Goal: Communication & Community: Answer question/provide support

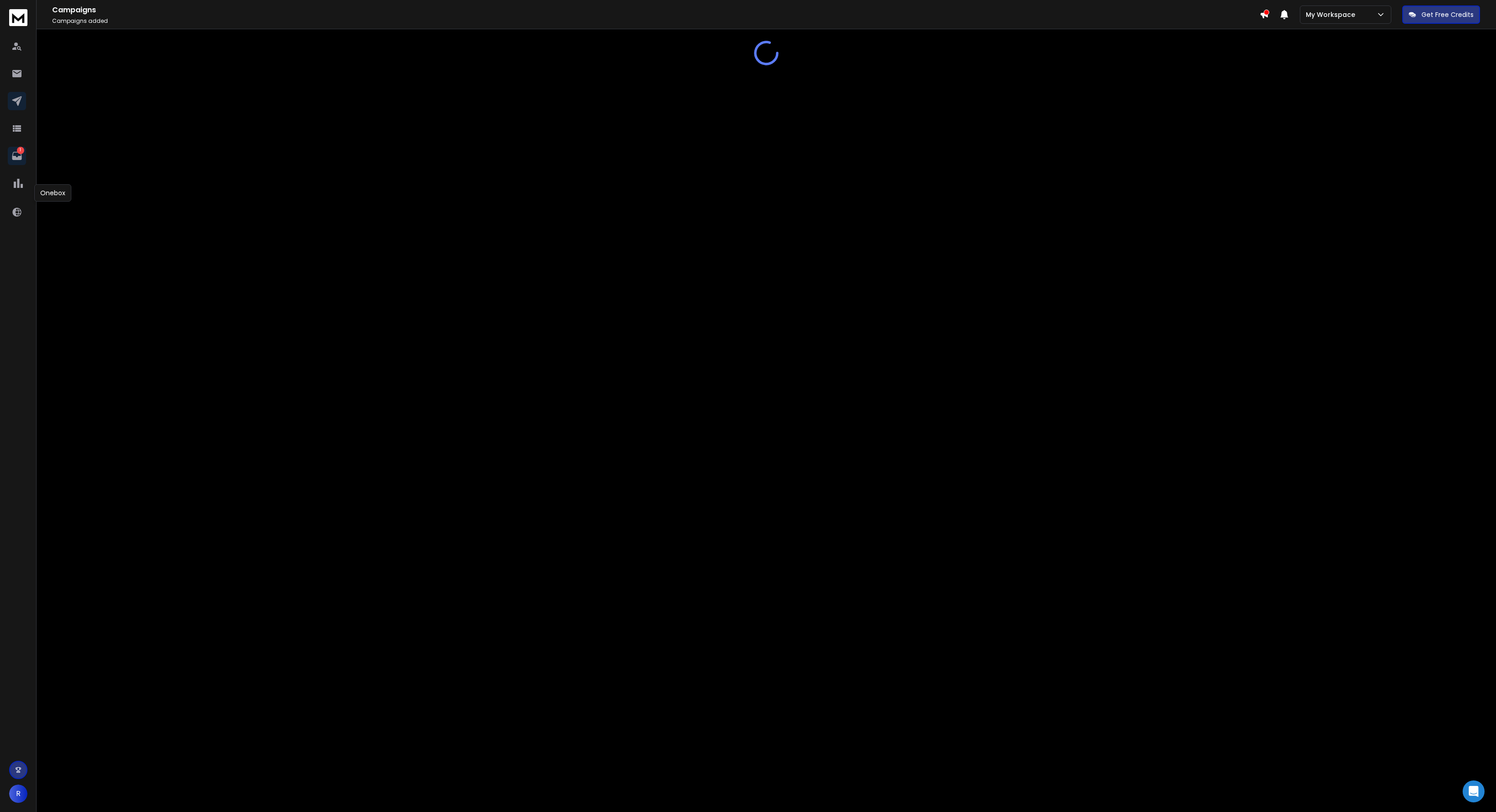
click at [16, 161] on icon at bounding box center [17, 156] width 11 height 11
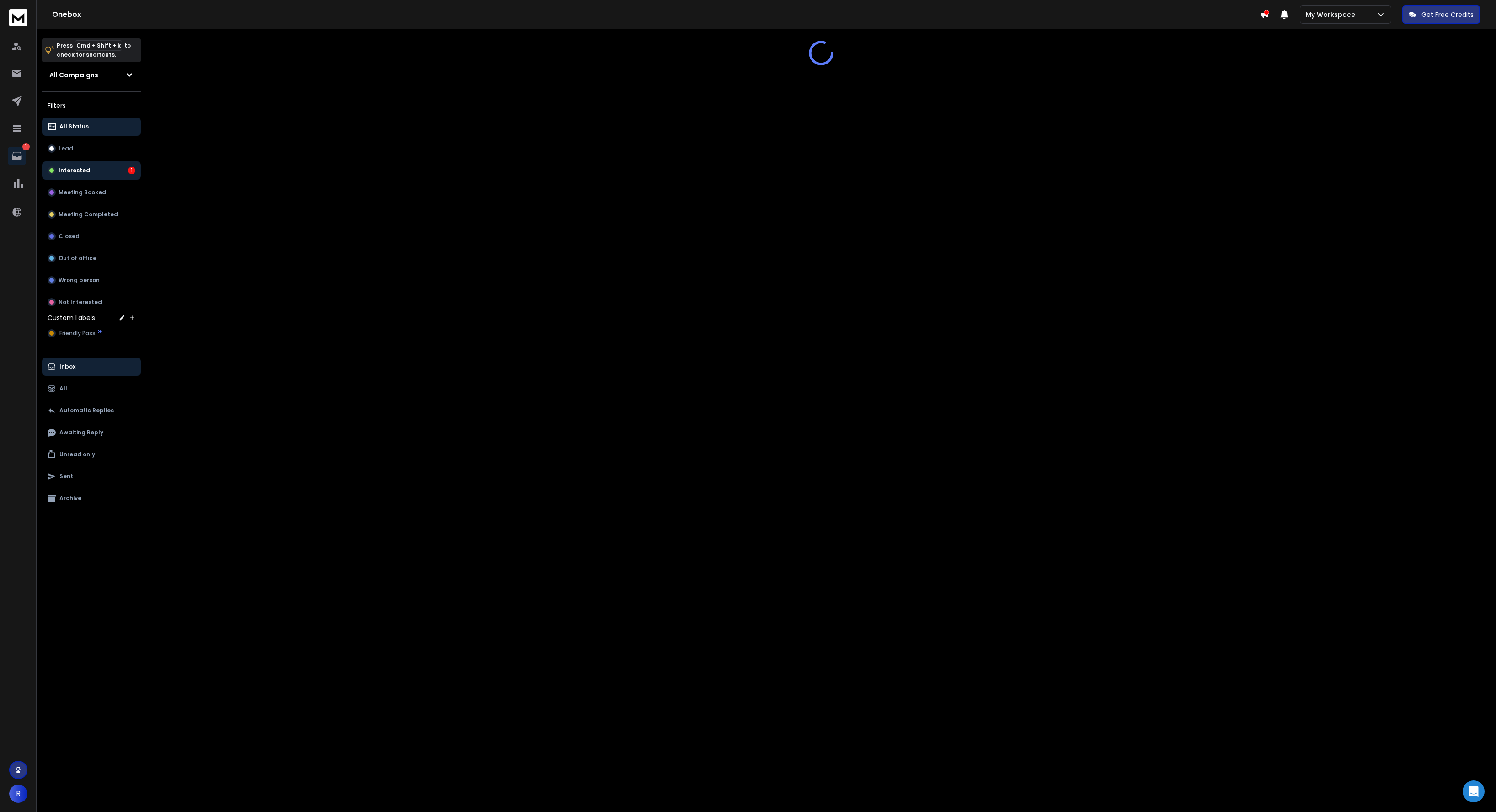
click at [86, 179] on button "Interested 1" at bounding box center [91, 170] width 99 height 18
click at [120, 206] on div "All Status Lead Interested 1 Meeting Booked Meeting Completed Closed Out of off…" at bounding box center [91, 214] width 99 height 194
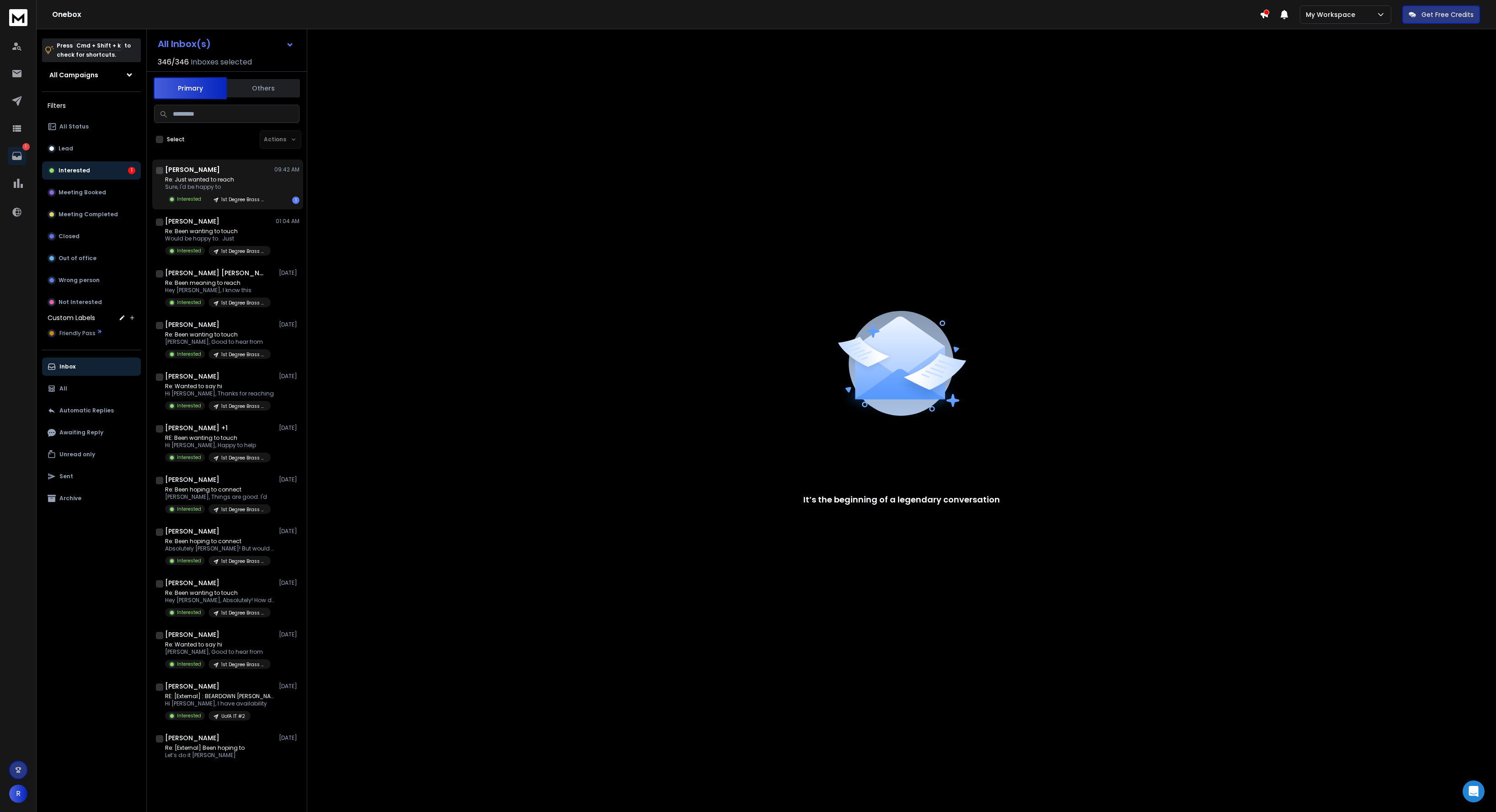
click at [260, 191] on p "Sure, I'd be happy to" at bounding box center [218, 187] width 106 height 7
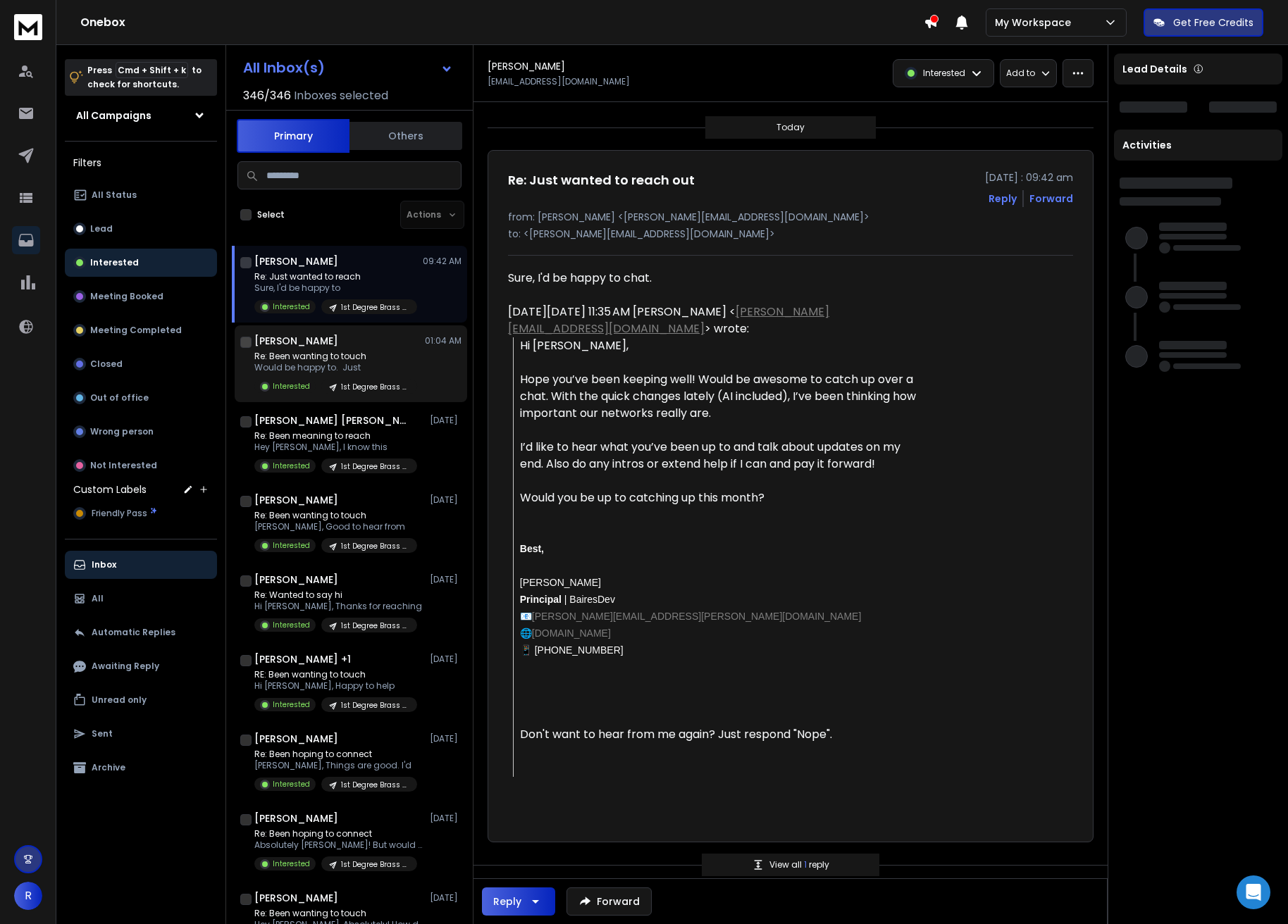
click at [376, 356] on p "Re: Been wanting to touch" at bounding box center [336, 356] width 163 height 11
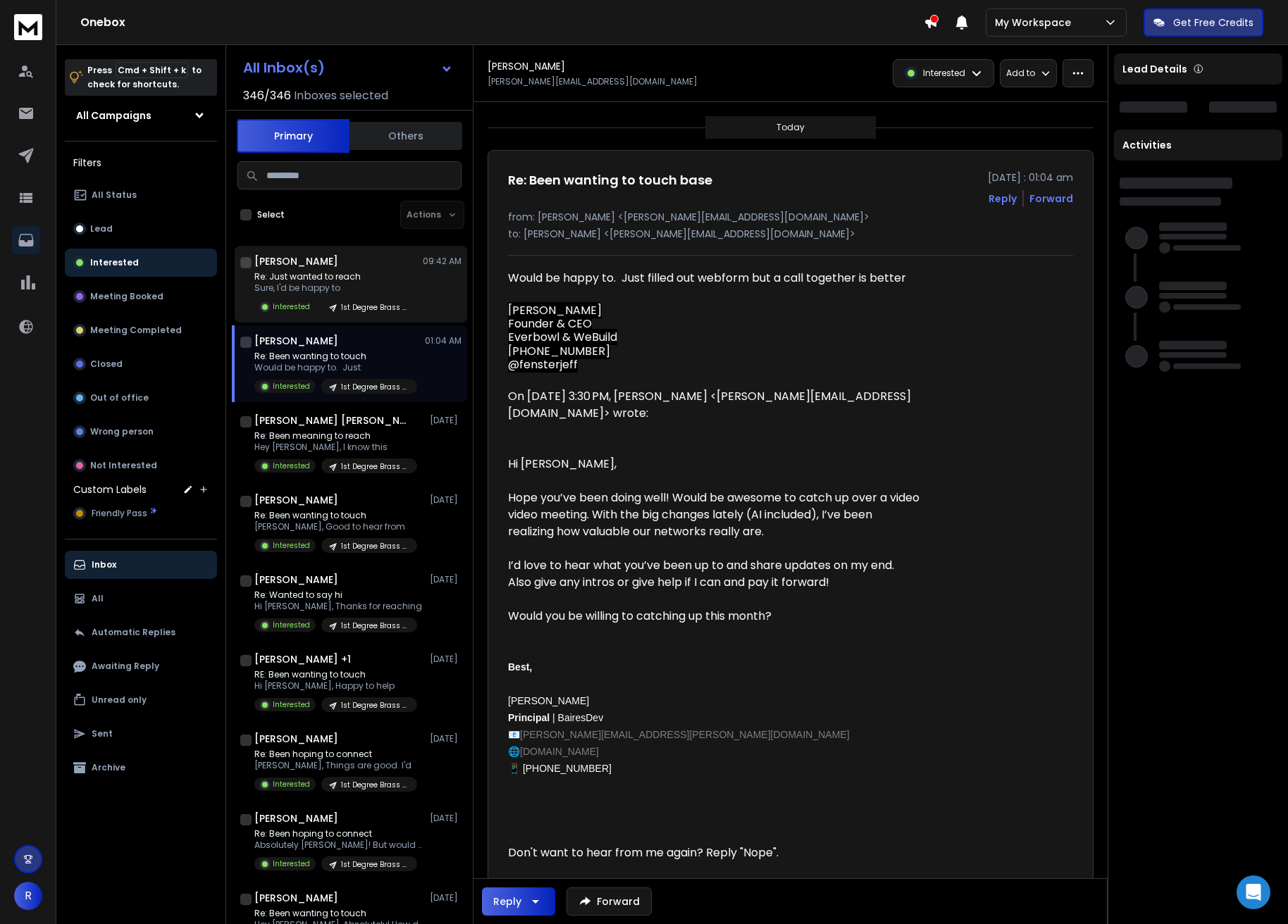
click at [332, 279] on p "Re: Just wanted to reach" at bounding box center [336, 277] width 163 height 11
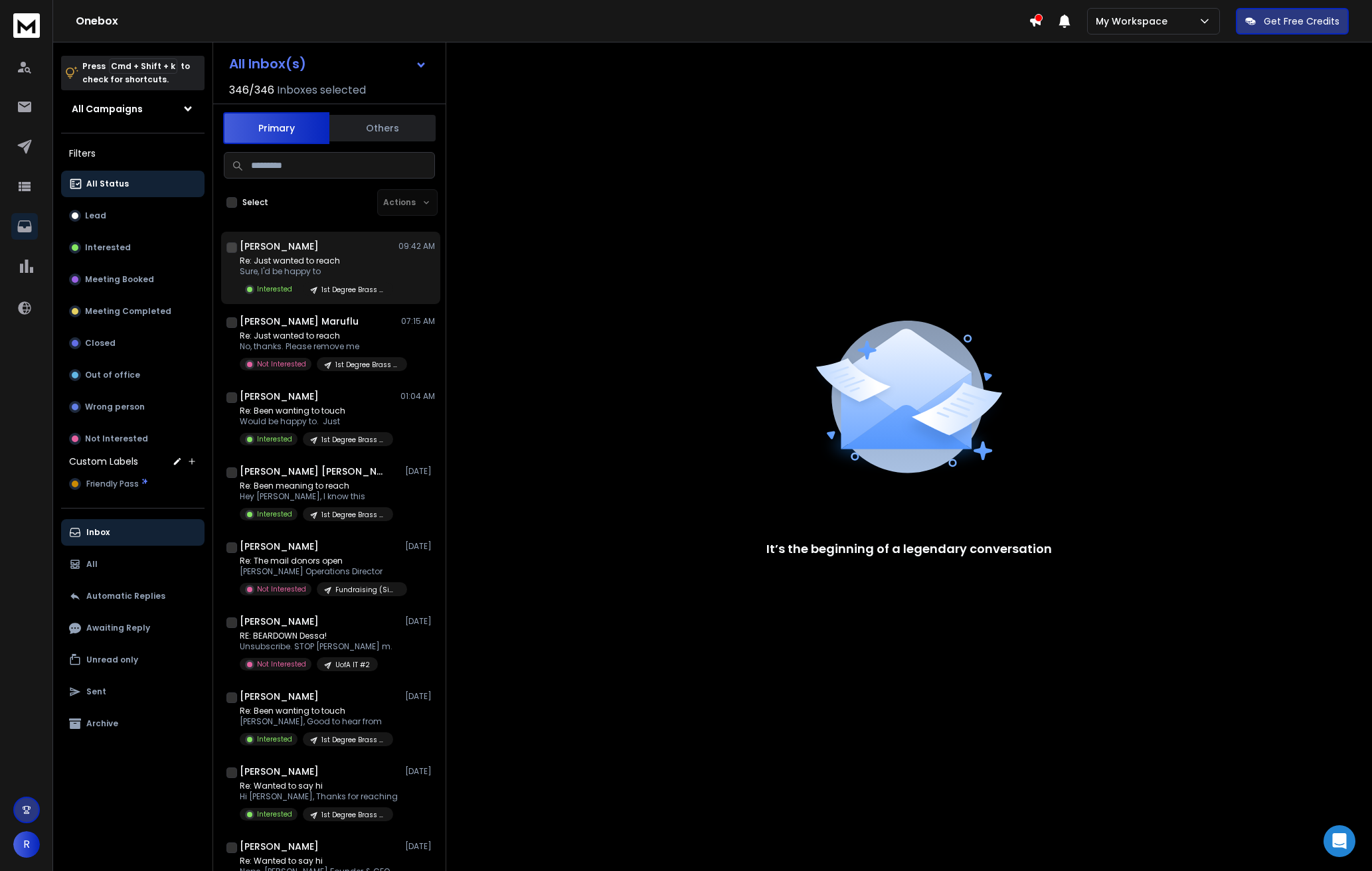
click at [305, 262] on p "Re: Just wanted to reach" at bounding box center [316, 261] width 153 height 10
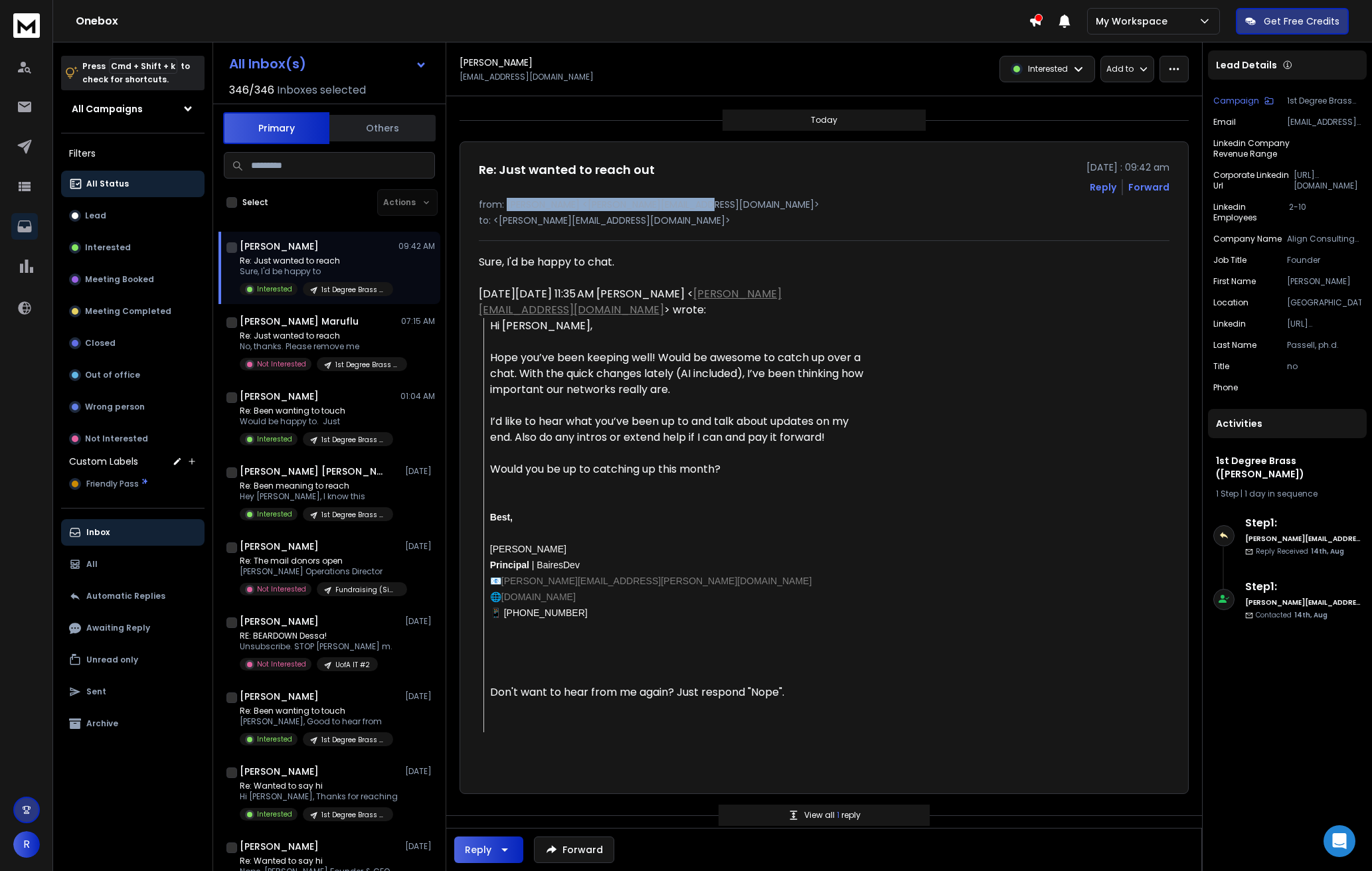
drag, startPoint x: 506, startPoint y: 201, endPoint x: 706, endPoint y: 204, distance: 200.0
click at [706, 204] on p "from: Brian Passell <brianp@aligncgroup.com>" at bounding box center [824, 204] width 690 height 13
copy p "Brian Passell <brianp@aligncgroup.com>"
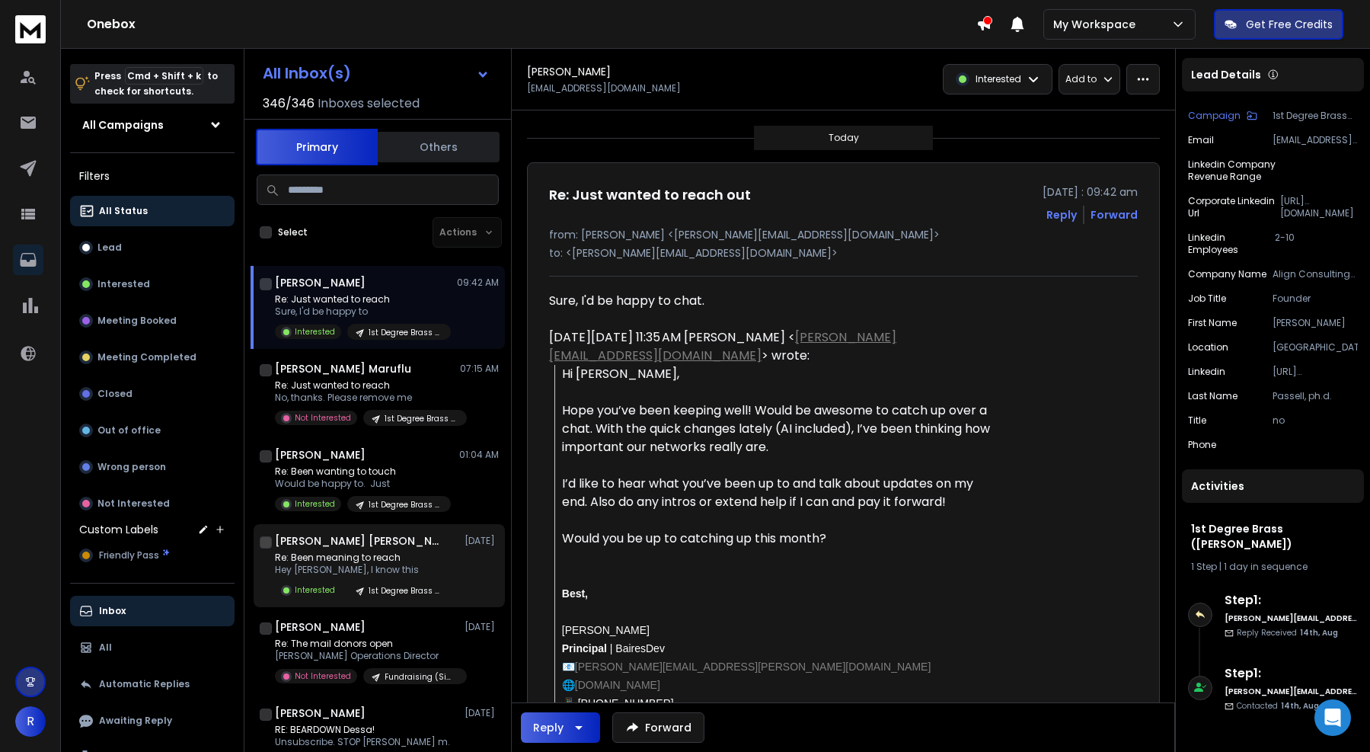
click at [363, 538] on div "Riggs Powell 13 Aug" at bounding box center [387, 540] width 224 height 15
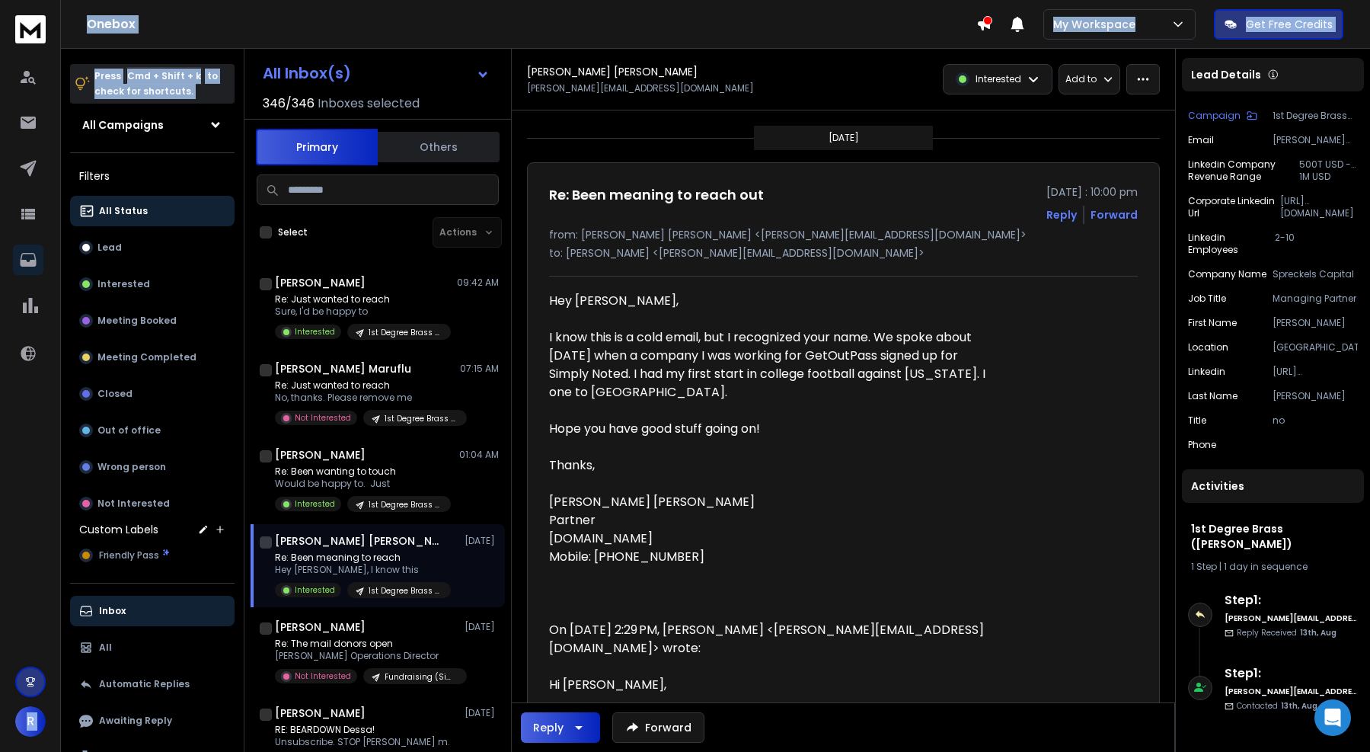
drag, startPoint x: 2, startPoint y: 81, endPoint x: -113, endPoint y: 81, distance: 115.8
click at [0, 81] on html "Your warmest leads are on your site – Turn visits into conversations Reach Out …" at bounding box center [685, 376] width 1370 height 752
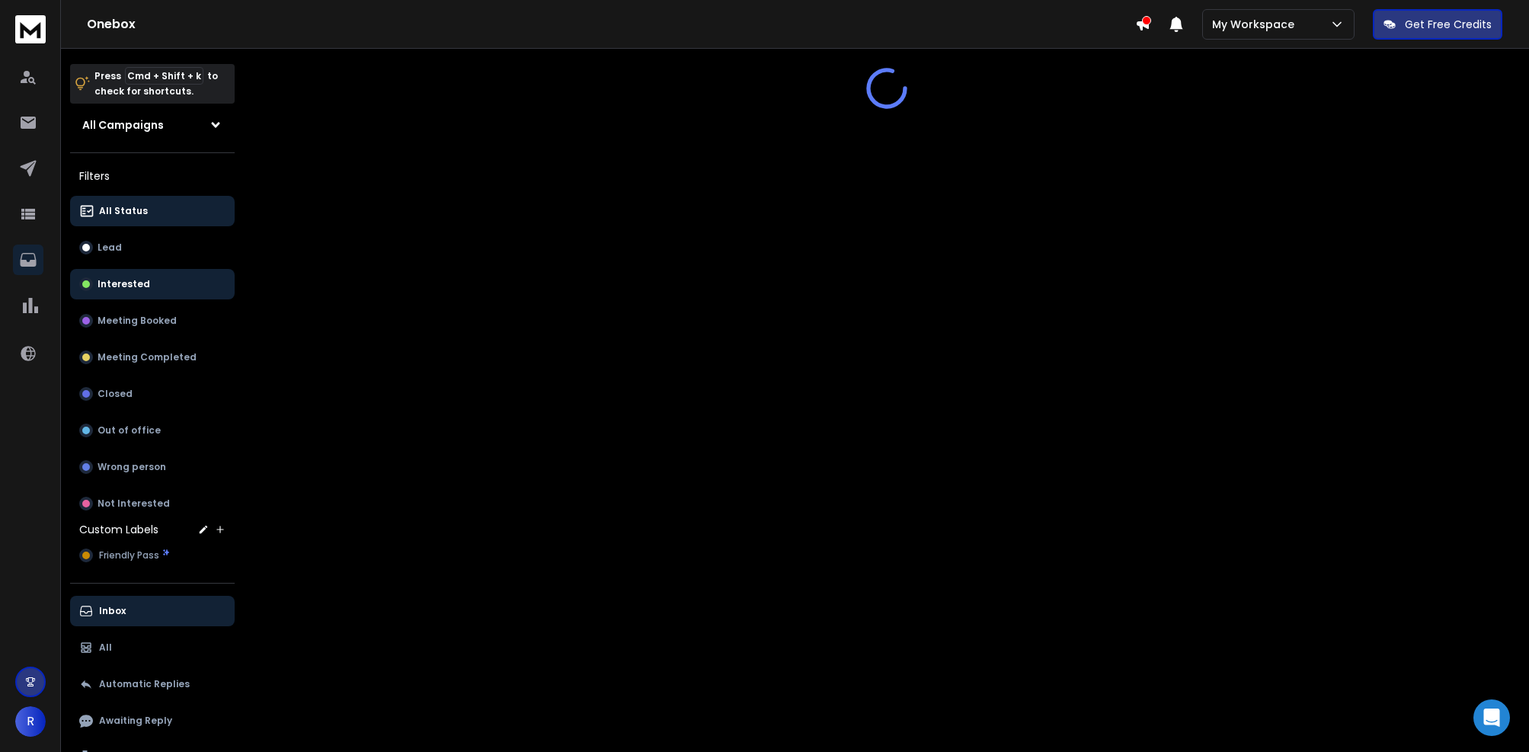
click at [161, 276] on button "Interested" at bounding box center [152, 284] width 165 height 30
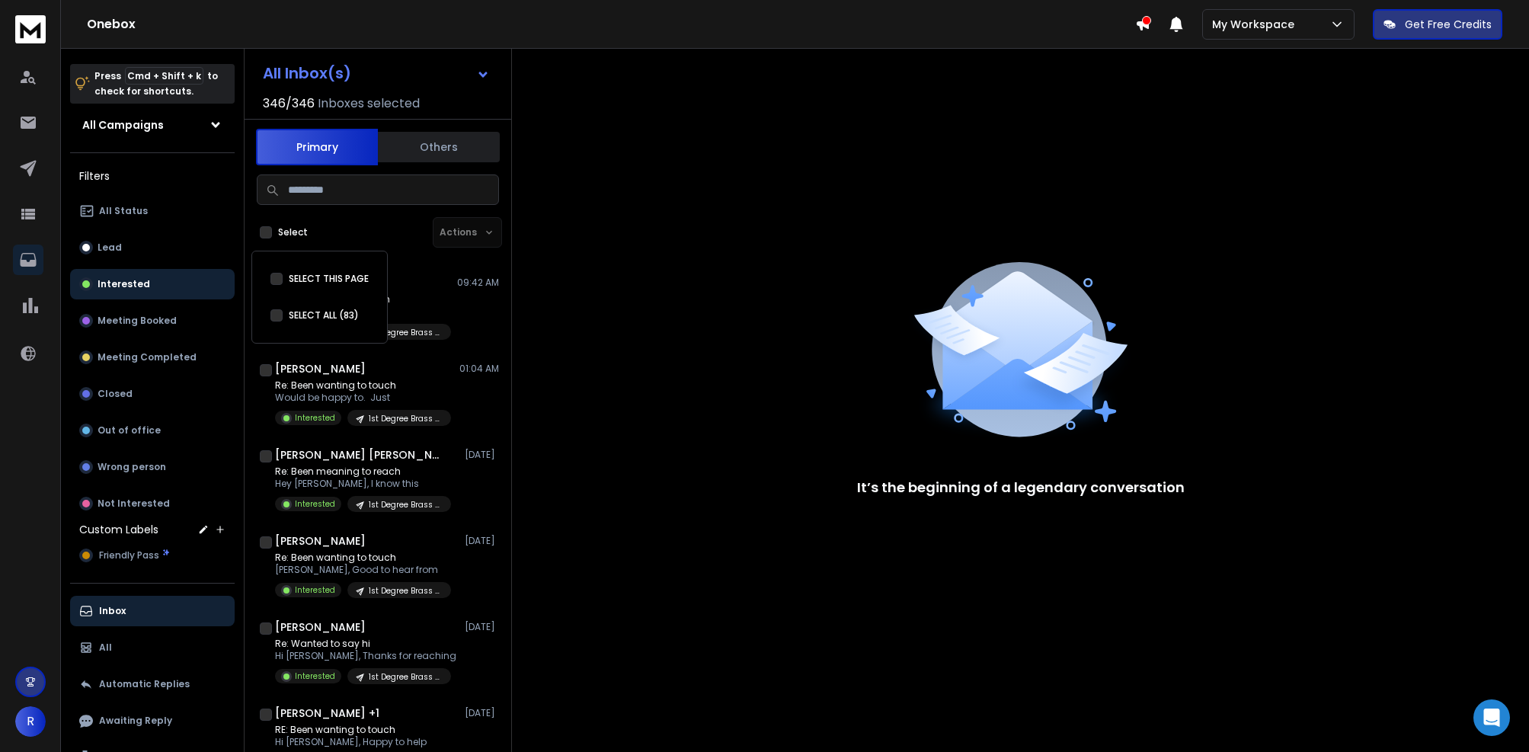
click at [270, 230] on button "SELECT THIS PAGE" at bounding box center [266, 232] width 12 height 12
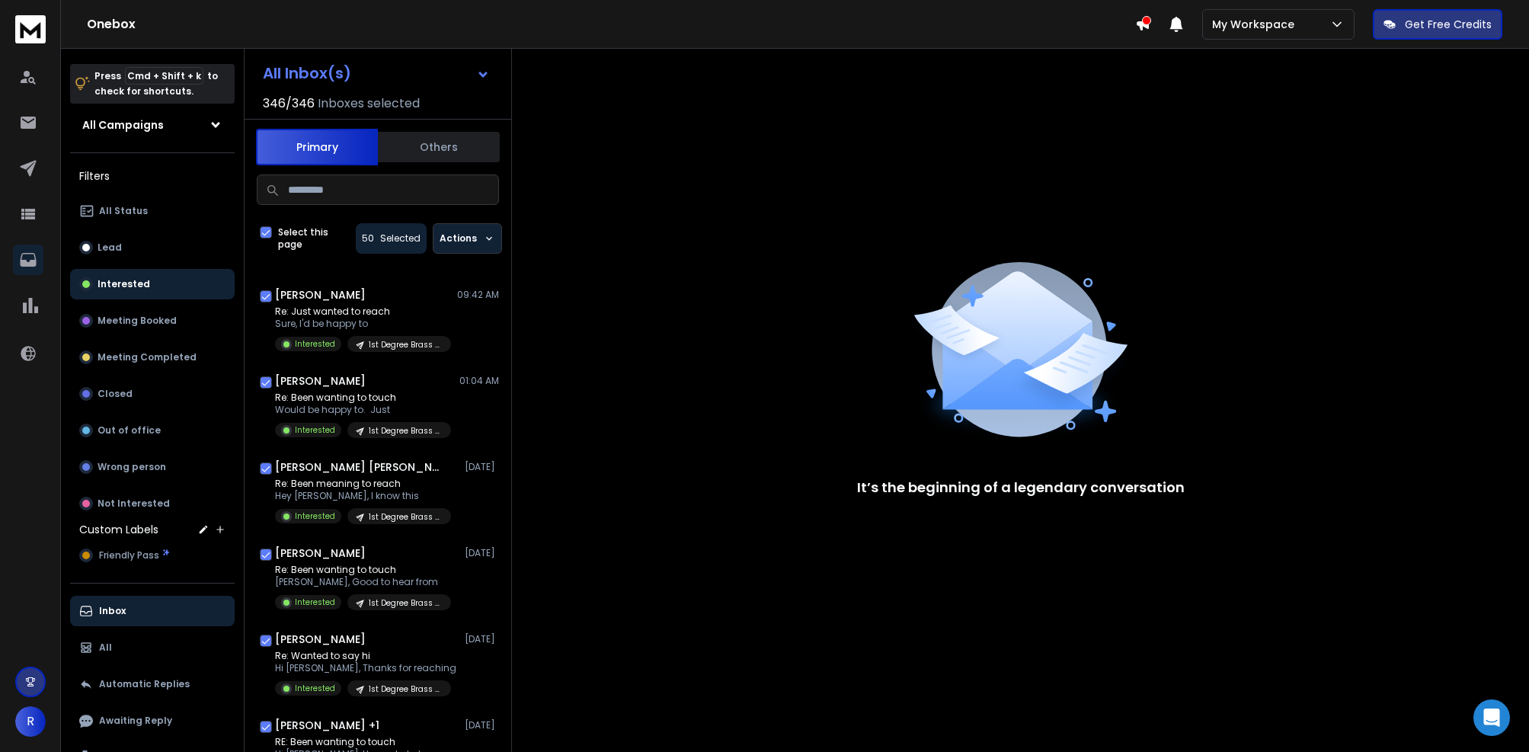
click at [477, 232] on button "Actions" at bounding box center [467, 238] width 69 height 30
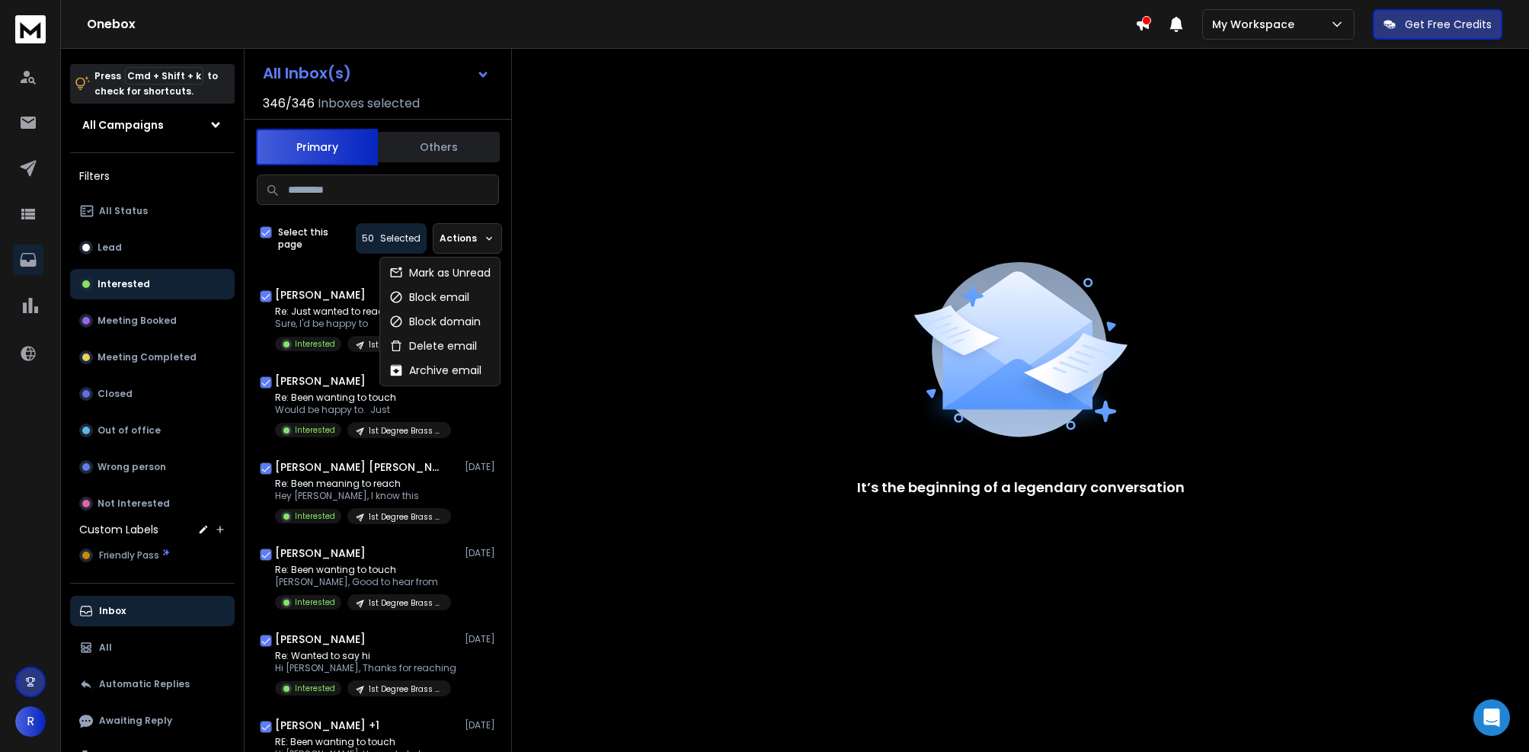
click at [560, 266] on div "It’s the beginning of a legendary conversation" at bounding box center [1020, 368] width 1017 height 639
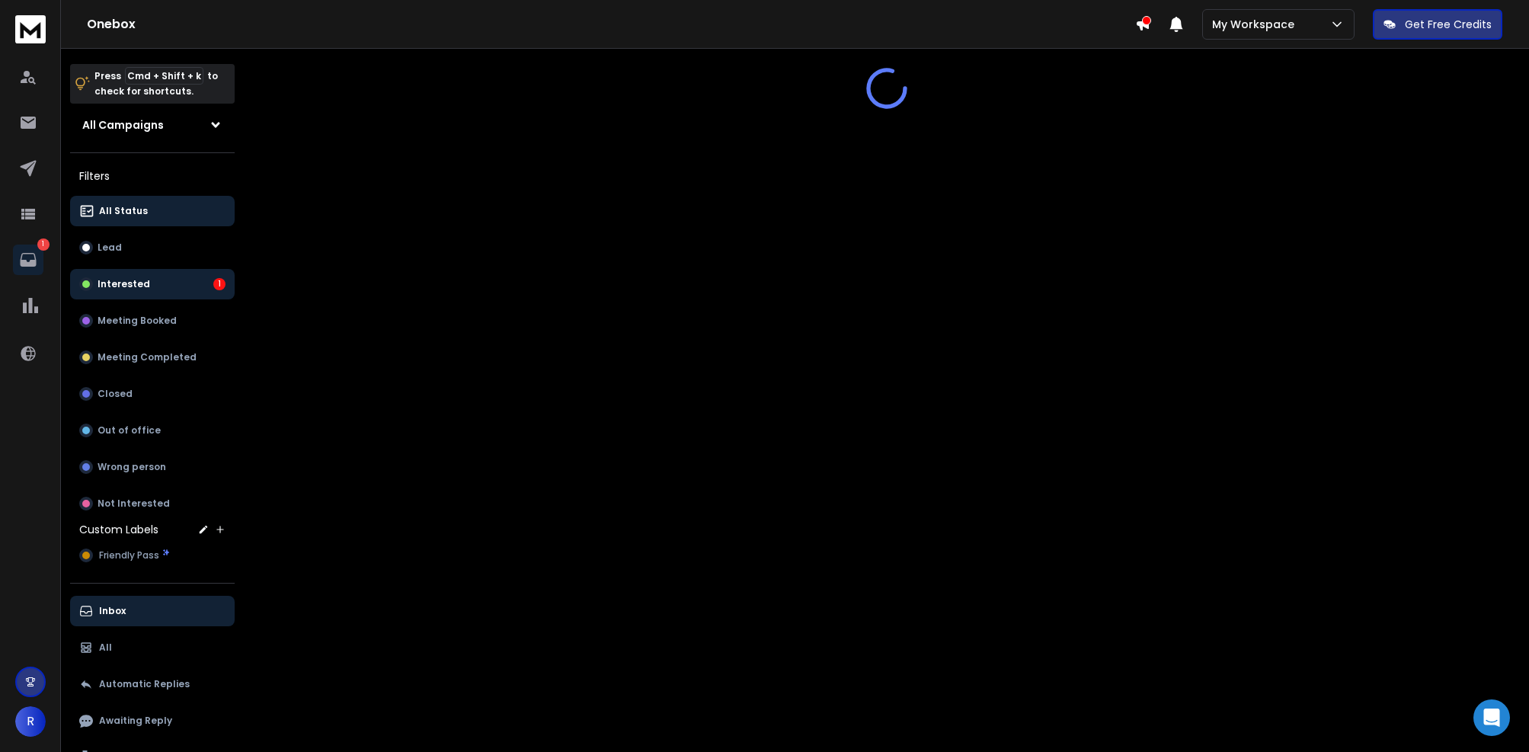
click at [168, 283] on button "Interested 1" at bounding box center [152, 284] width 165 height 30
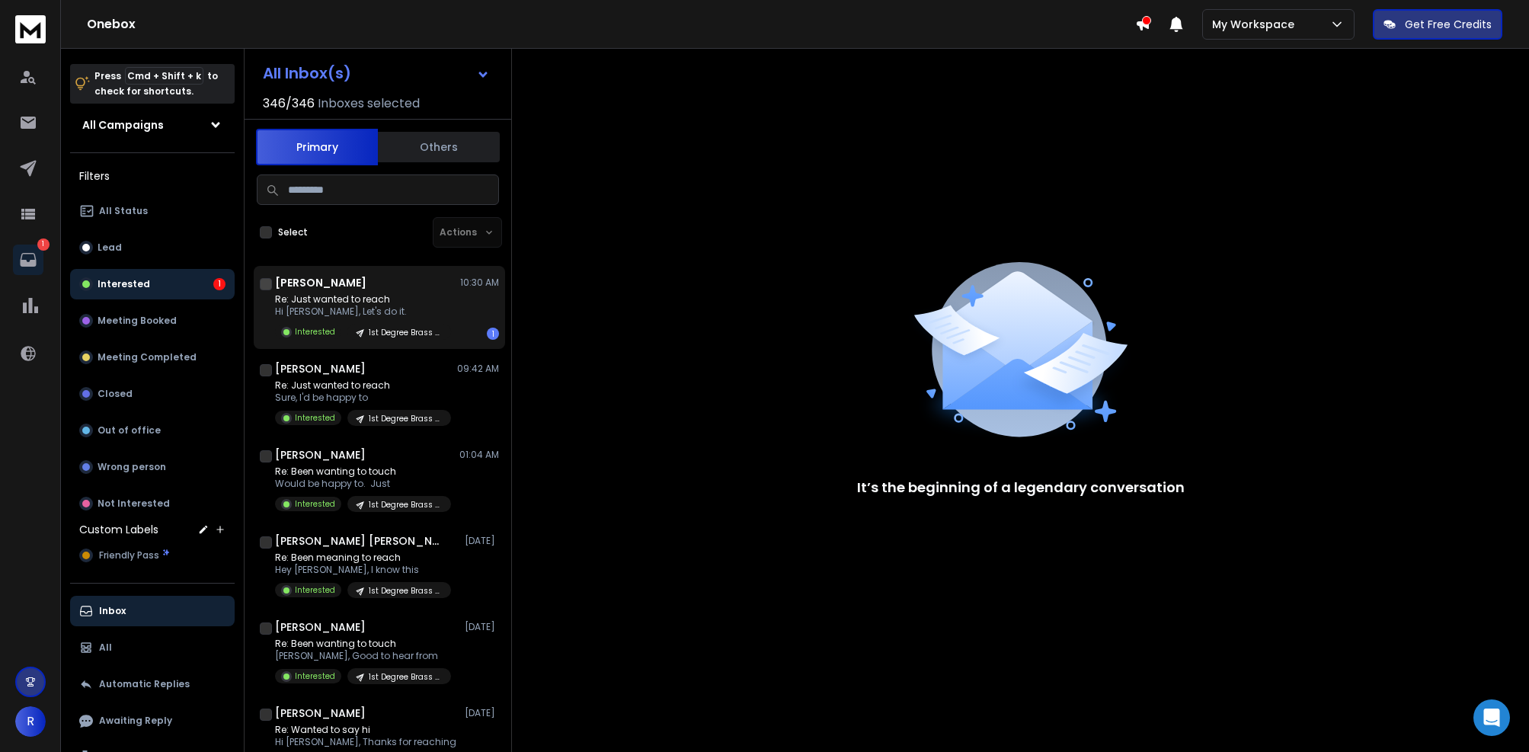
click at [374, 286] on div "Rob Hunter 10:30 AM" at bounding box center [387, 282] width 224 height 15
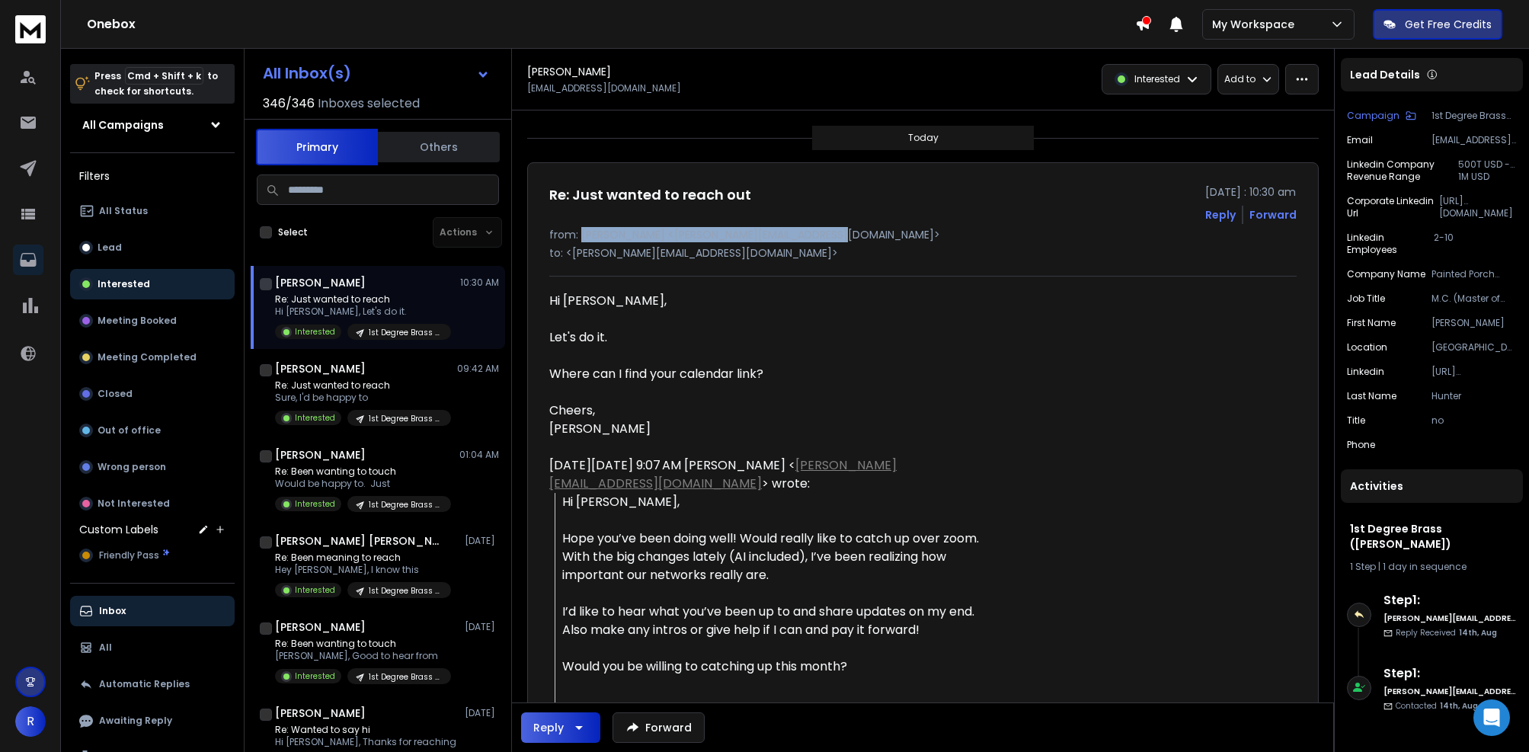
drag, startPoint x: 580, startPoint y: 233, endPoint x: 848, endPoint y: 229, distance: 268.9
click at [847, 231] on p "from: Rob Hunter <rob@paintedporchstrategies.com>" at bounding box center [922, 234] width 747 height 15
copy p "Rob Hunter <rob@paintedporchstrategies.com>"
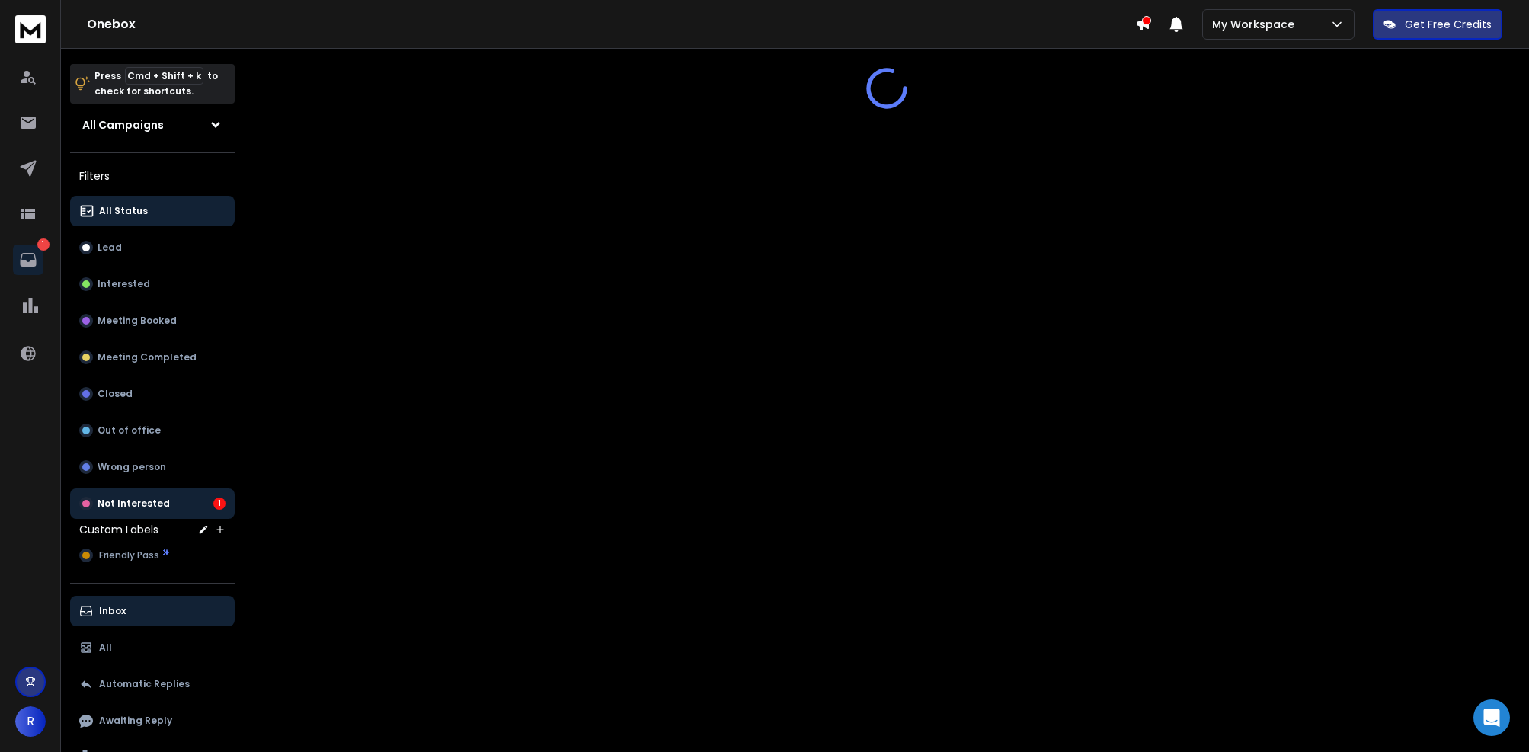
click at [130, 493] on div "All Status Lead Interested Meeting Booked Meeting Completed Closed Out of offic…" at bounding box center [152, 357] width 165 height 323
click at [133, 500] on p "Not Interested" at bounding box center [133, 503] width 72 height 12
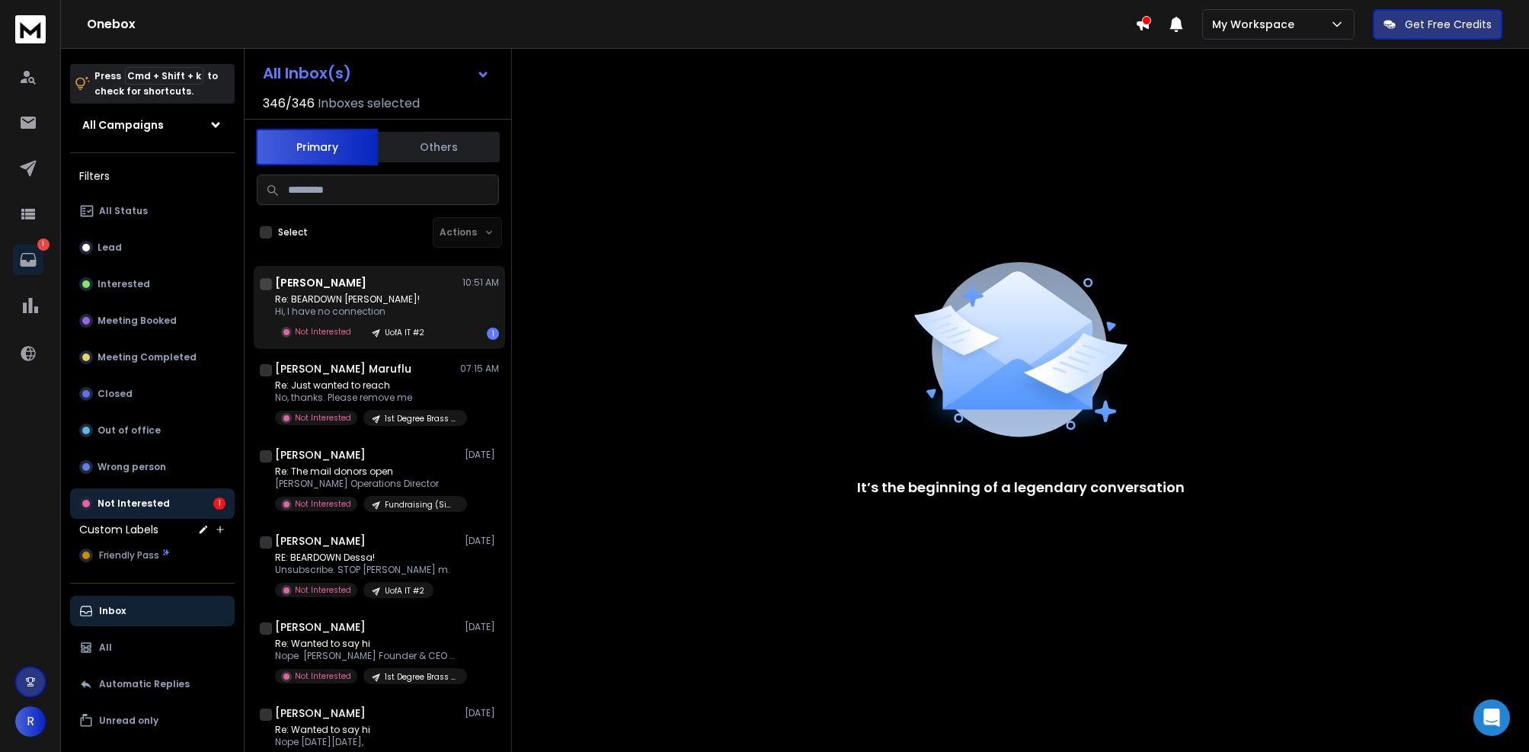
click at [352, 283] on div "[PERSON_NAME] 10:51 AM" at bounding box center [387, 282] width 224 height 15
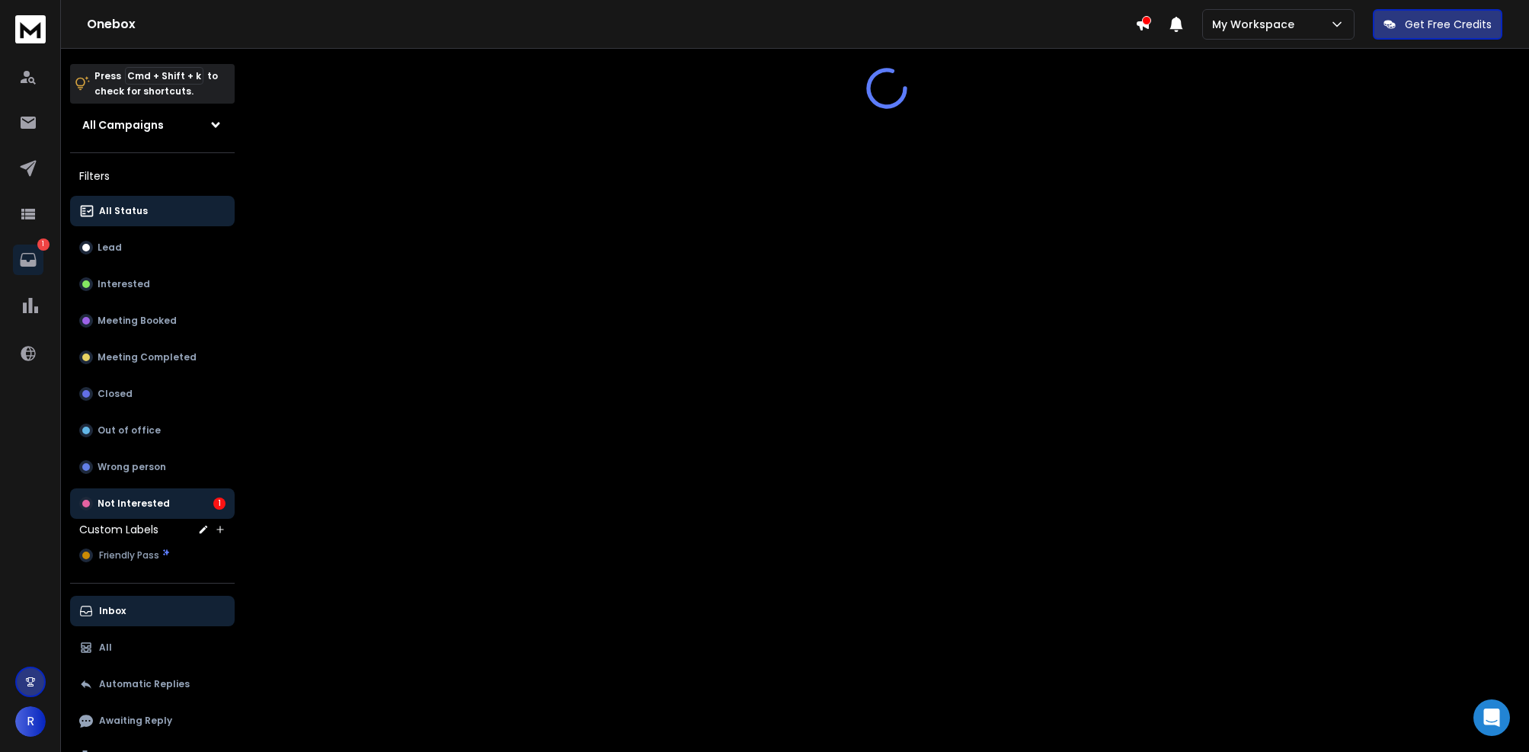
click at [150, 504] on p "Not Interested" at bounding box center [133, 503] width 72 height 12
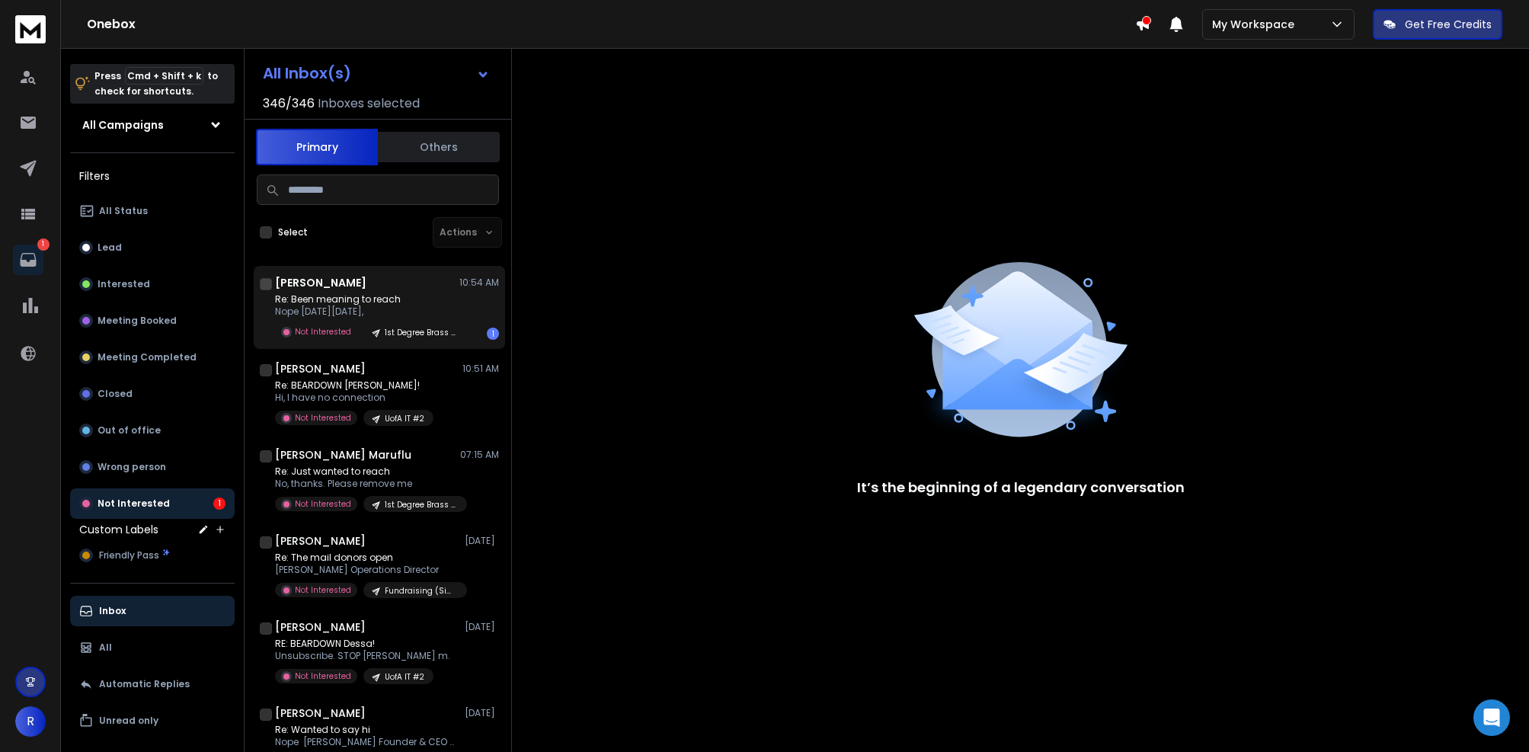
click at [366, 282] on div "[PERSON_NAME] 10:54 AM" at bounding box center [387, 282] width 224 height 15
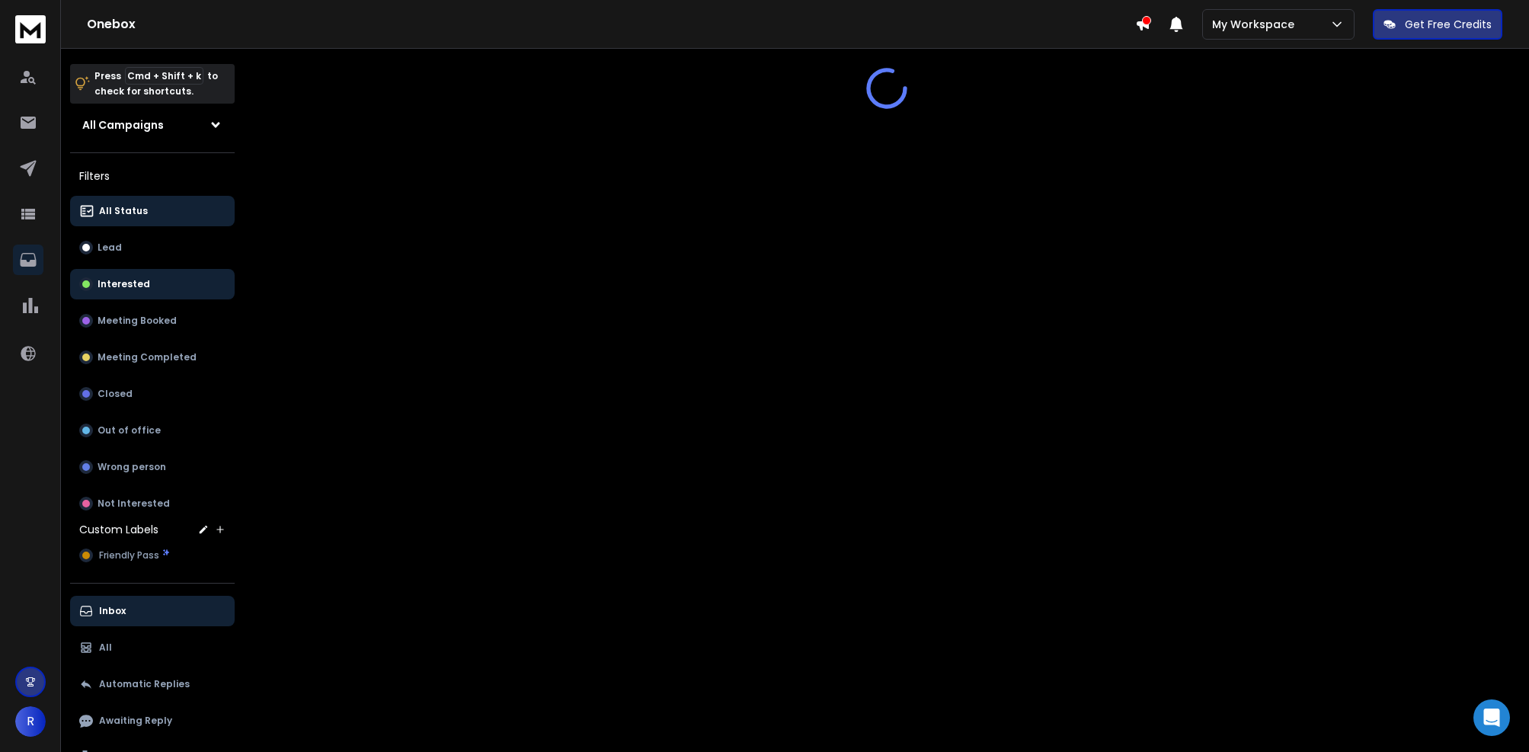
click at [106, 287] on p "Interested" at bounding box center [123, 284] width 53 height 12
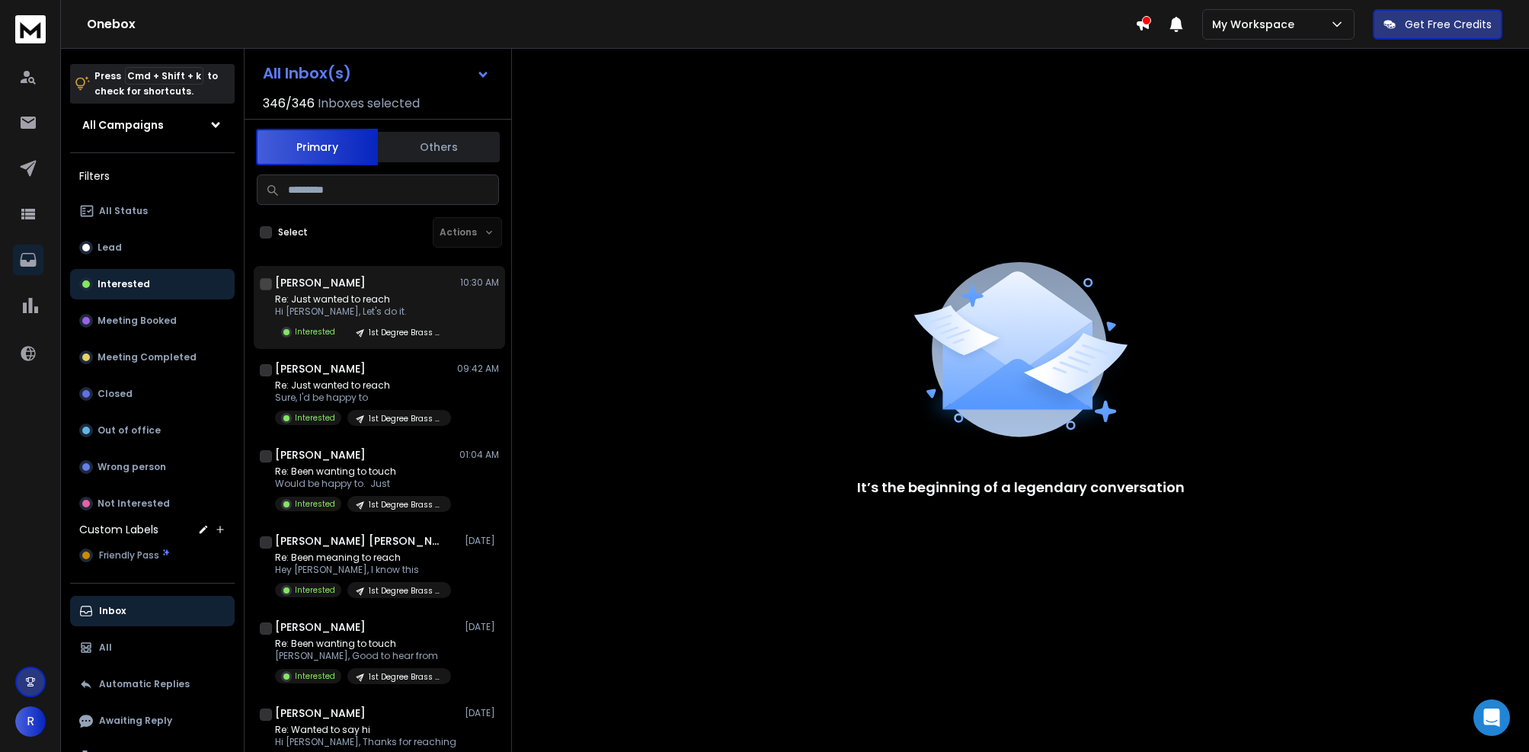
click at [347, 294] on p "Re: Just wanted to reach" at bounding box center [363, 299] width 176 height 12
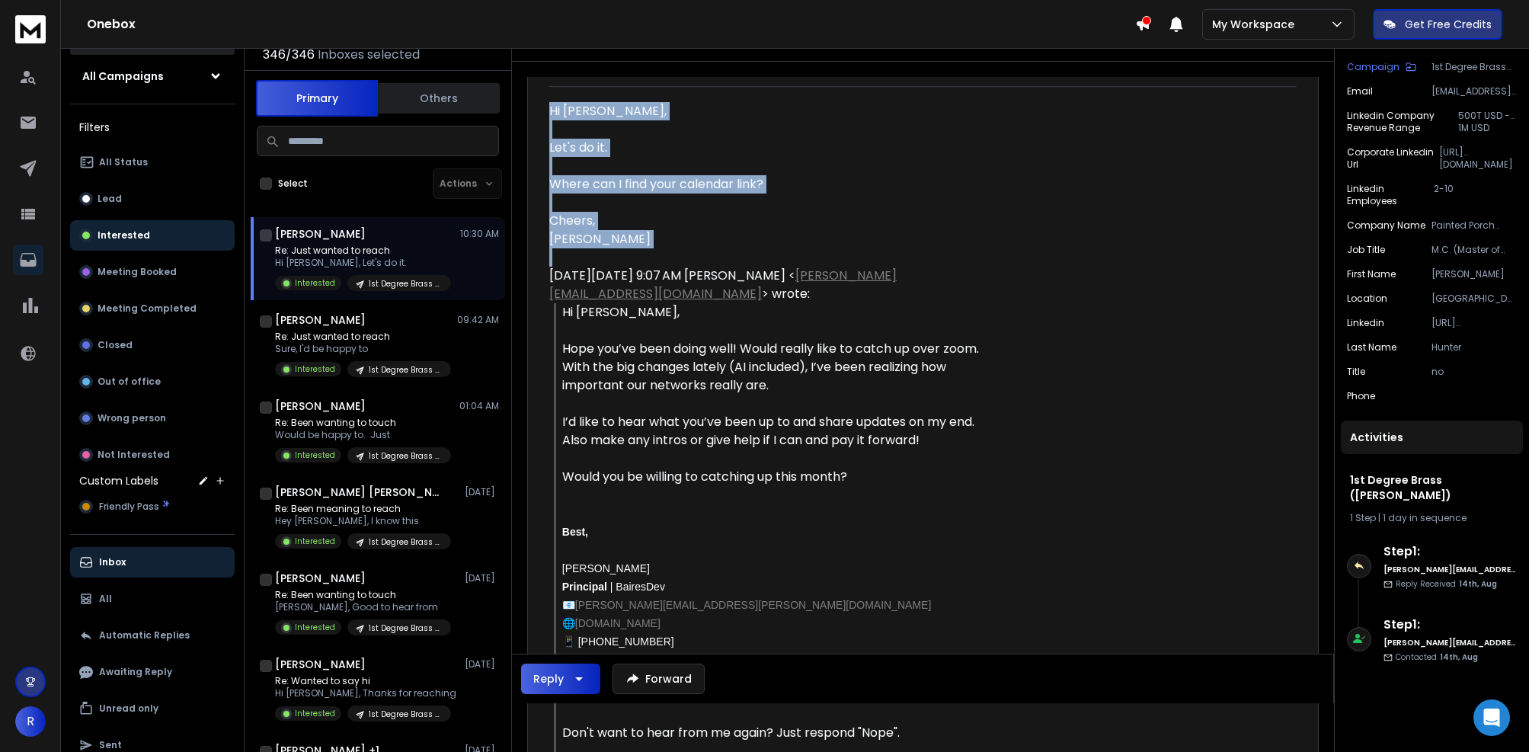
scroll to position [391, 0]
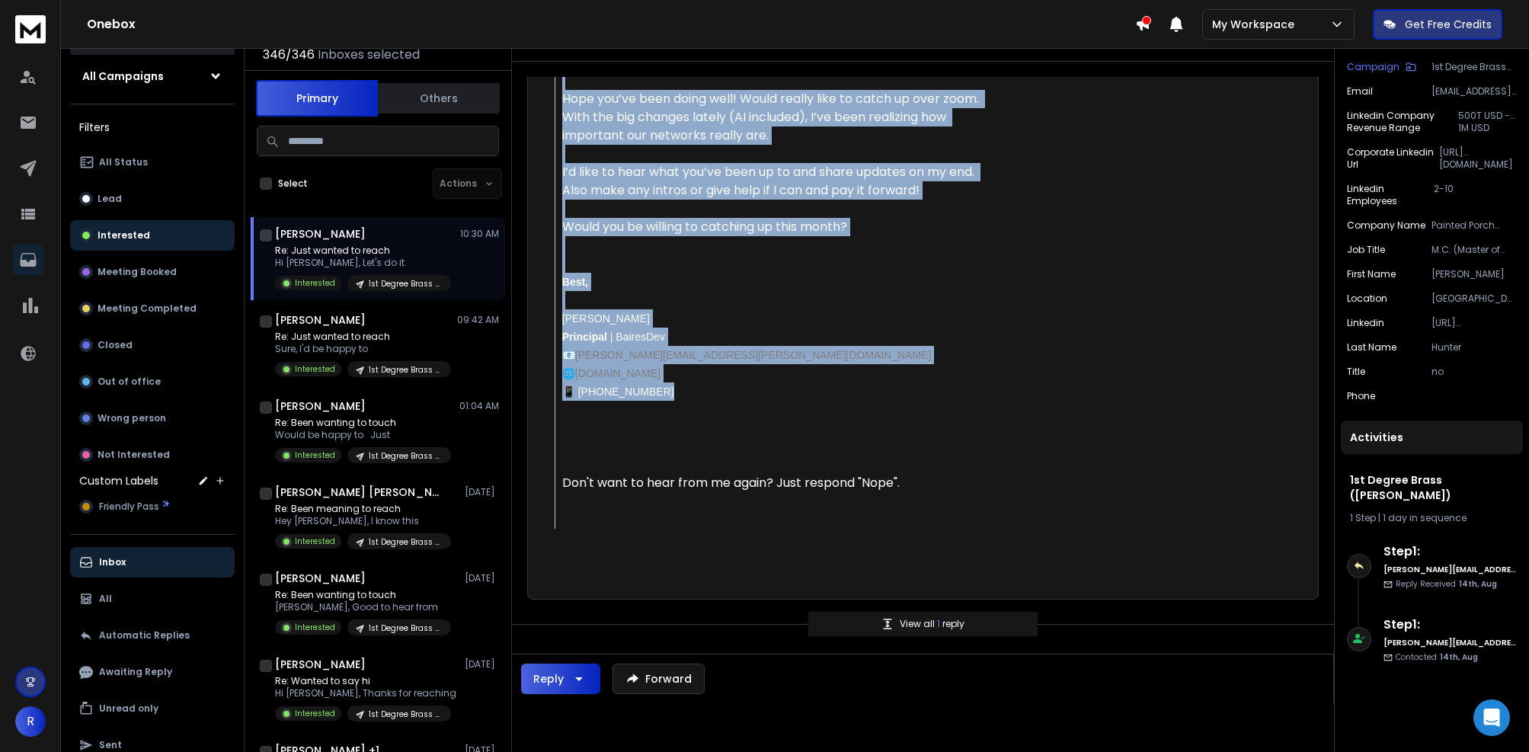
drag, startPoint x: 574, startPoint y: 253, endPoint x: 999, endPoint y: 381, distance: 443.8
click at [999, 380] on div "Re: Just wanted to reach out [DATE] : 10:30 am Reply Forward from: [PERSON_NAME…" at bounding box center [922, 161] width 791 height 877
copy div "from: [PERSON_NAME] <[PERSON_NAME][EMAIL_ADDRESS][DOMAIN_NAME]> to: <[PERSON_NA…"
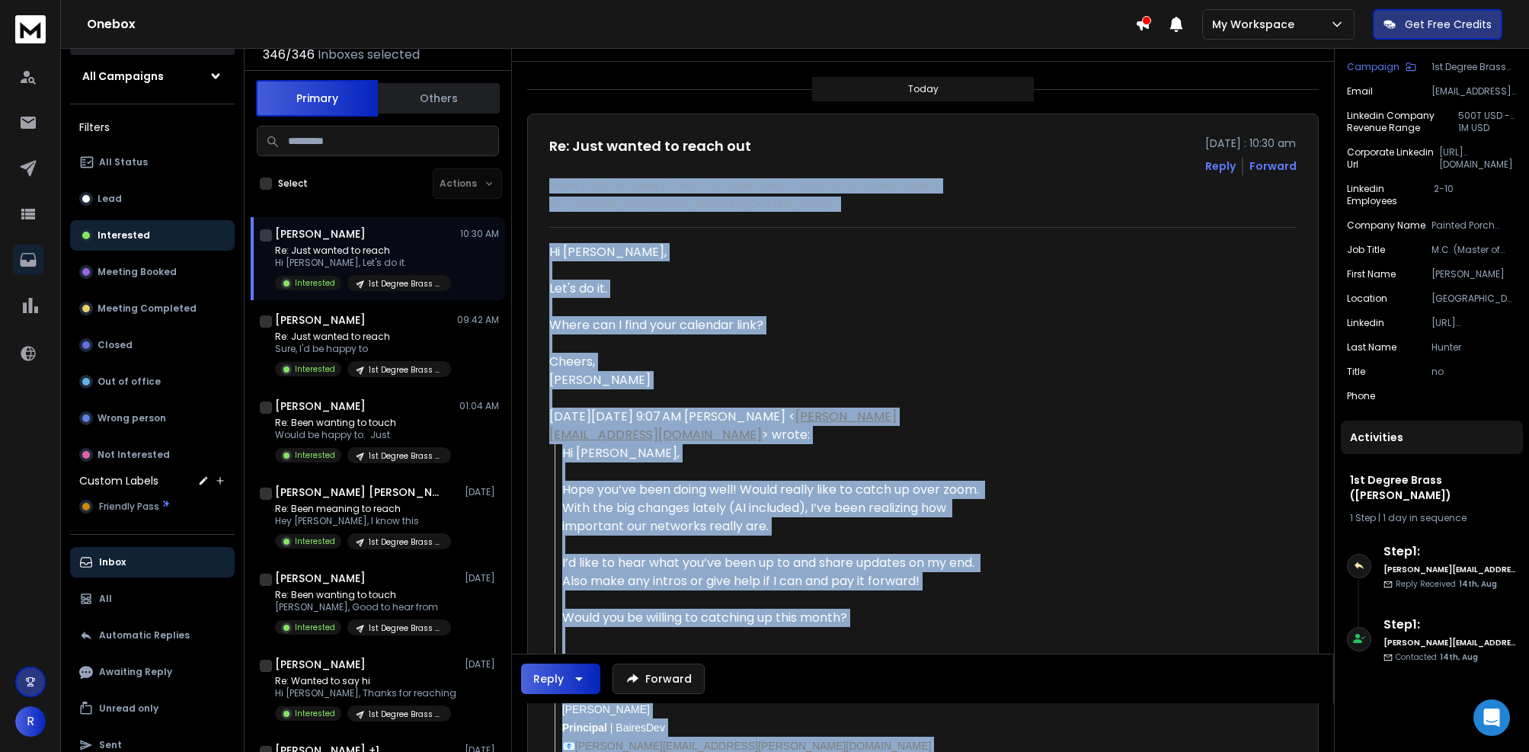
click at [734, 181] on p "from: [PERSON_NAME] <[PERSON_NAME][EMAIL_ADDRESS][DOMAIN_NAME]>" at bounding box center [922, 185] width 747 height 15
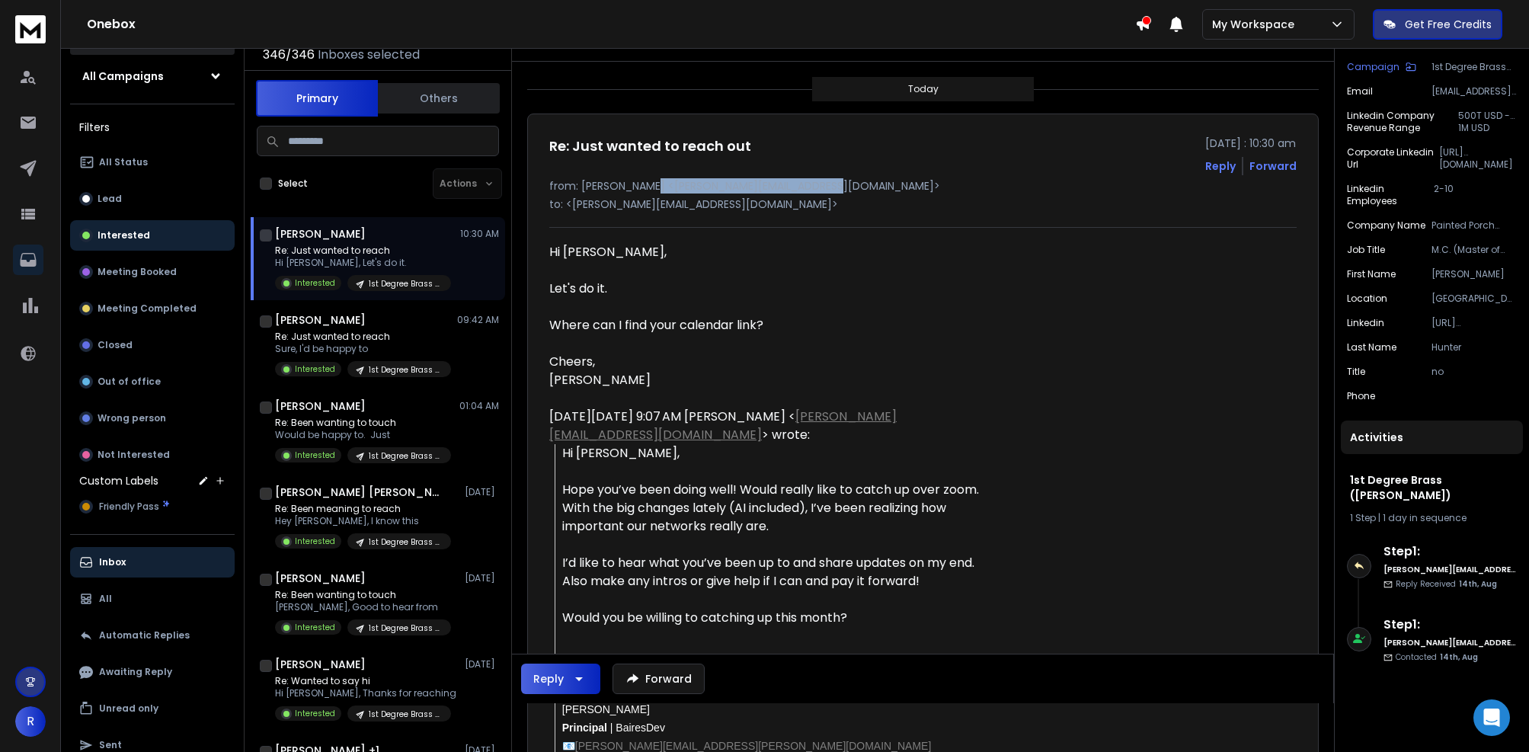
drag, startPoint x: 645, startPoint y: 185, endPoint x: 828, endPoint y: 181, distance: 182.8
click at [828, 181] on p "from: [PERSON_NAME] <[PERSON_NAME][EMAIL_ADDRESS][DOMAIN_NAME]>" at bounding box center [922, 185] width 747 height 15
copy p "[EMAIL_ADDRESS][DOMAIN_NAME]"
drag, startPoint x: 774, startPoint y: 142, endPoint x: 519, endPoint y: 145, distance: 254.4
click at [519, 145] on div "[DATE] Re: Just wanted to reach out [DATE] : 10:30 am Reply Forward from: [PERS…" at bounding box center [923, 533] width 822 height 913
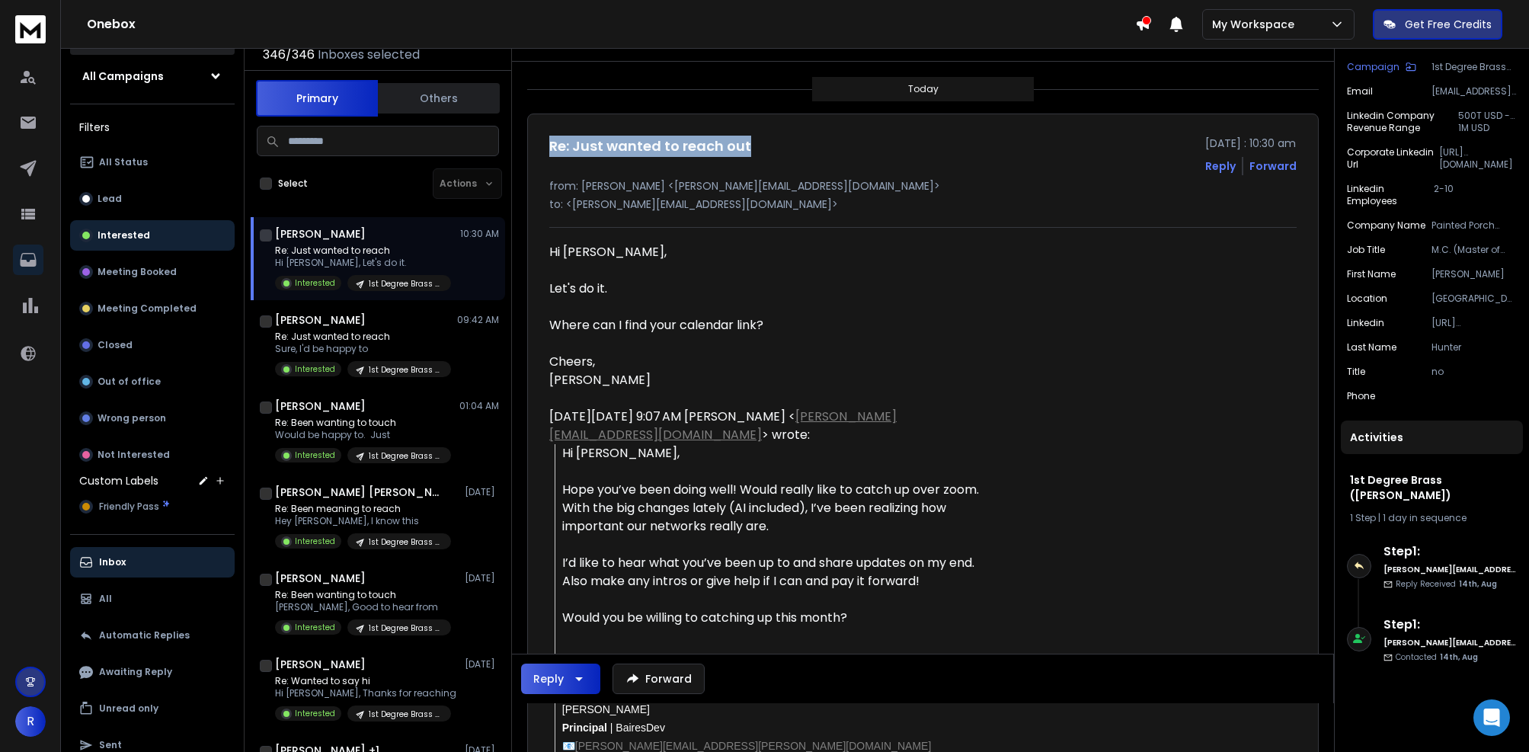
copy h1 "Re: Just wanted to reach out"
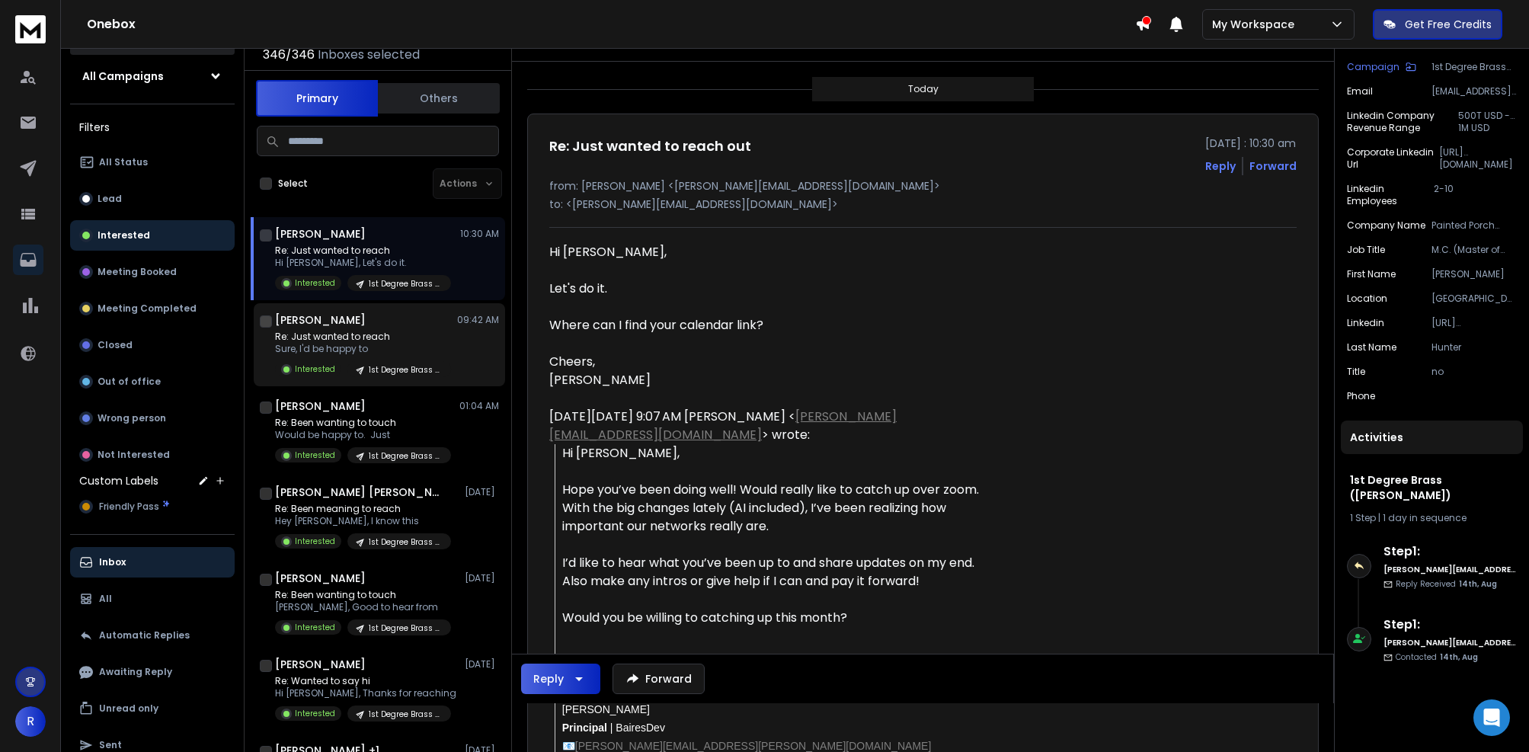
click at [342, 344] on p "Sure, I'd be happy to" at bounding box center [363, 349] width 176 height 12
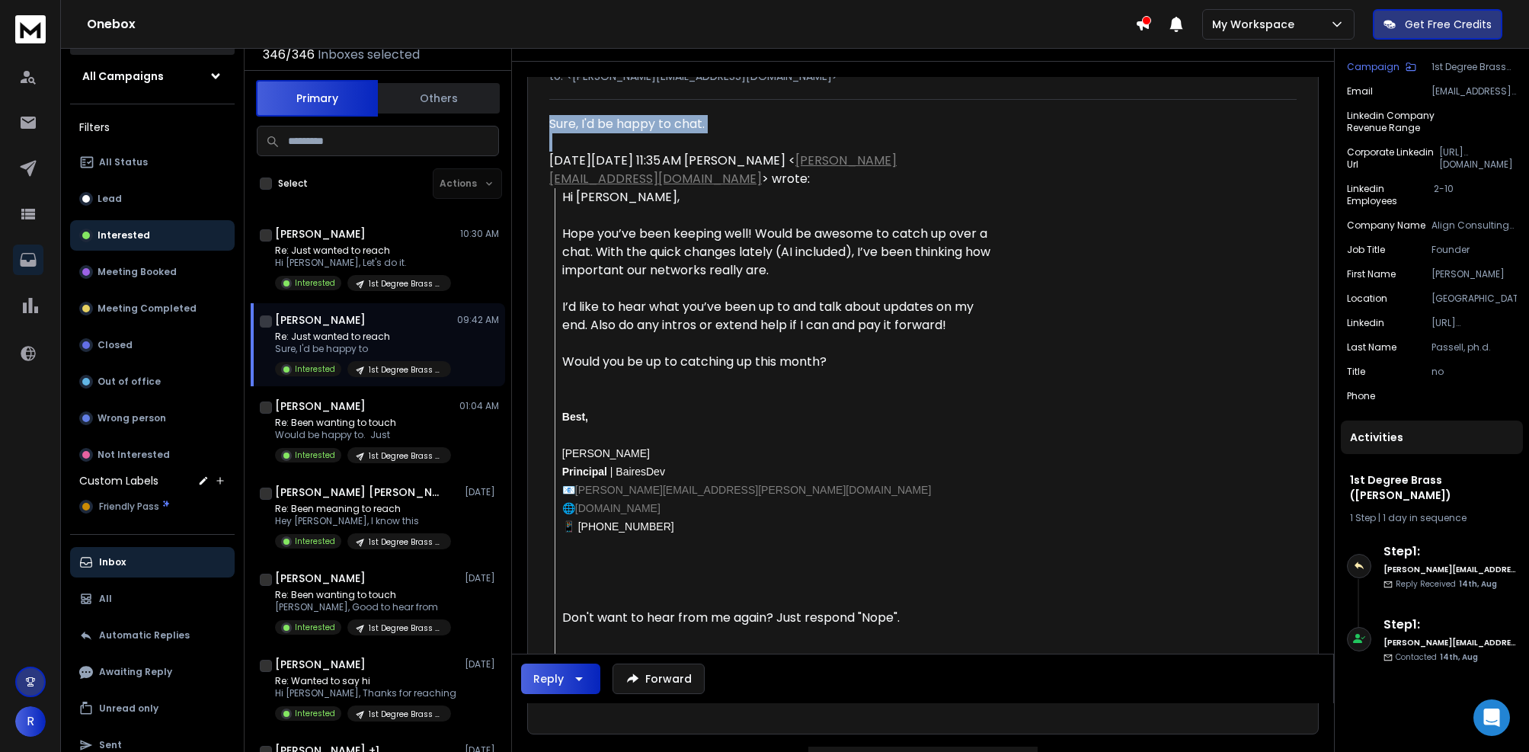
scroll to position [281, 0]
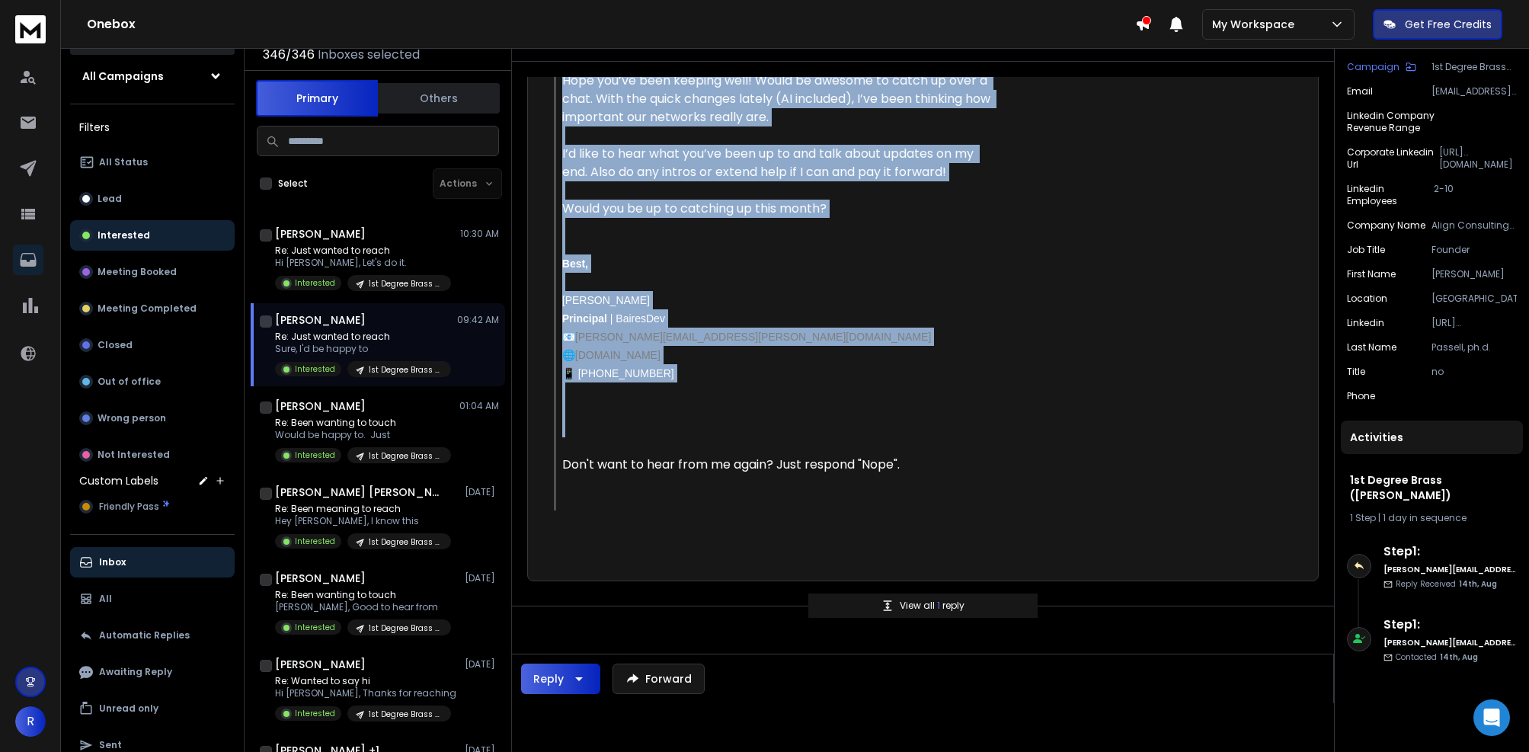
drag, startPoint x: 547, startPoint y: 247, endPoint x: 925, endPoint y: 422, distance: 416.4
click at [925, 422] on div "Re: Just wanted to reach out [DATE] : 09:42 am Reply Forward from: [PERSON_NAME…" at bounding box center [922, 206] width 791 height 749
copy div "Sure, I'd be happy to chat. [DATE][DATE] 11:35 AM [PERSON_NAME] < [PERSON_NAME]…"
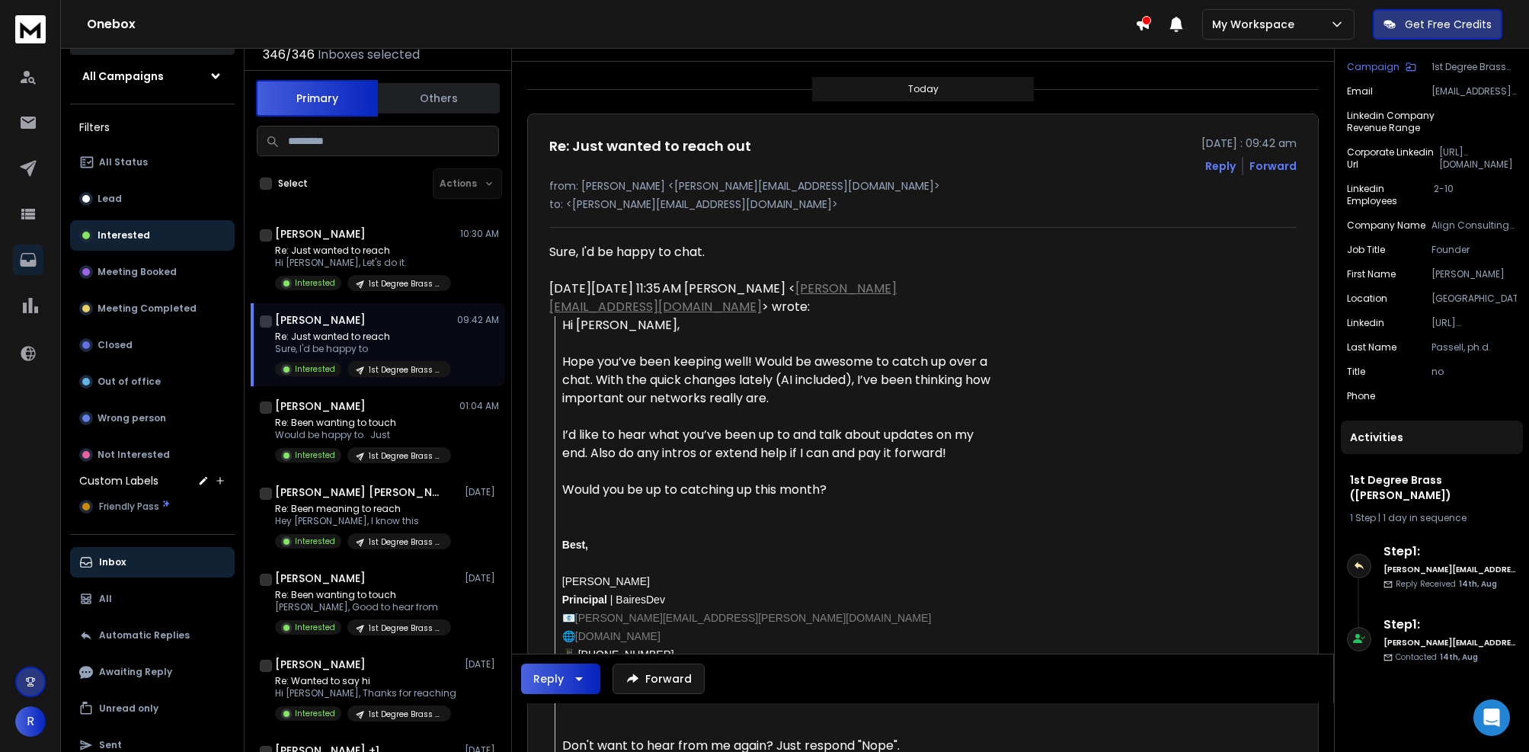
click at [561, 133] on div "Re: Just wanted to reach out [DATE] : 09:42 am Reply Forward from: [PERSON_NAME…" at bounding box center [922, 487] width 791 height 749
drag, startPoint x: 551, startPoint y: 141, endPoint x: 837, endPoint y: 146, distance: 286.4
click at [837, 146] on div "Re: Just wanted to reach out [DATE] : 09:42 am Reply Forward" at bounding box center [922, 156] width 747 height 40
copy h1 "Re: Just wanted to reach out"
drag, startPoint x: 654, startPoint y: 184, endPoint x: 791, endPoint y: 182, distance: 136.4
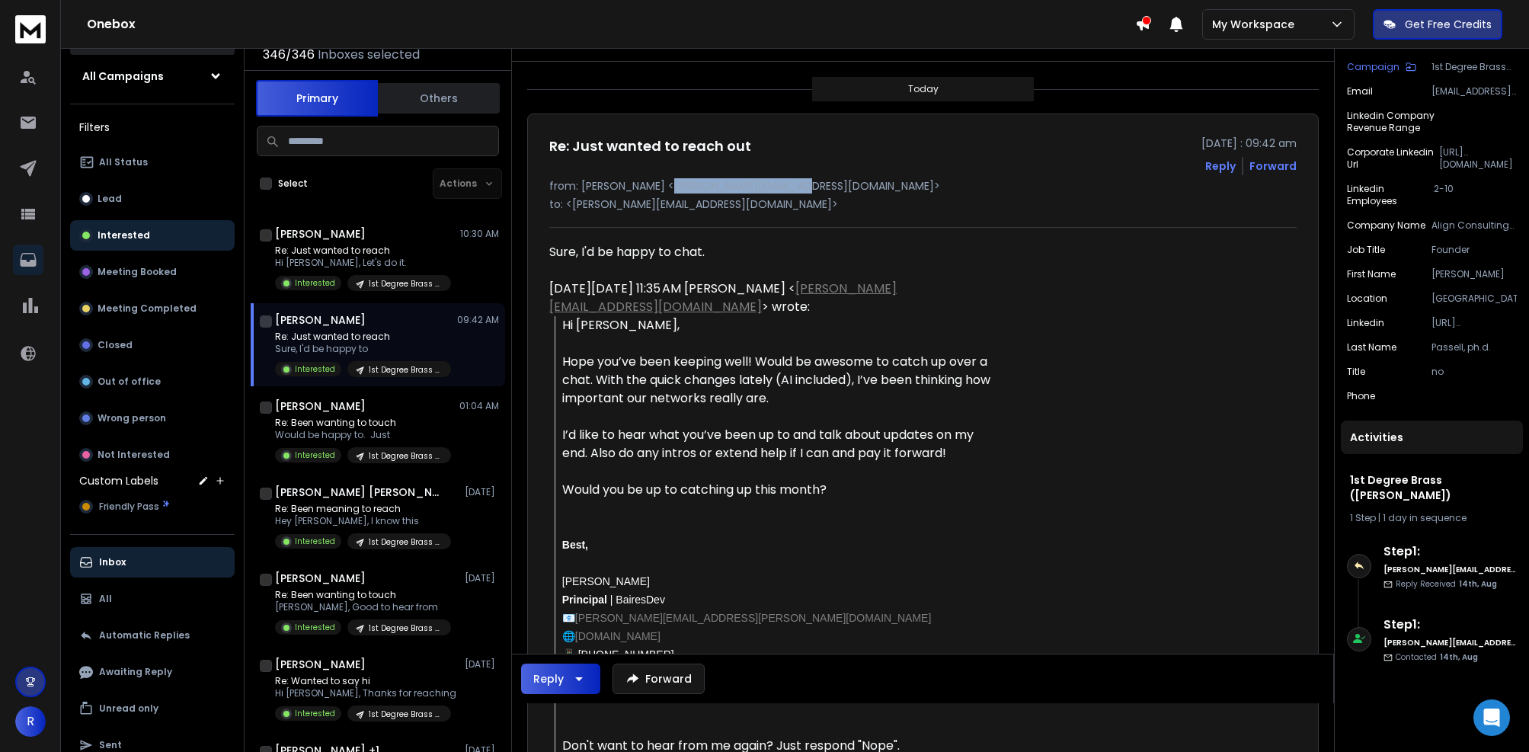
click at [791, 182] on p "from: [PERSON_NAME] <[EMAIL_ADDRESS][DOMAIN_NAME]>" at bounding box center [922, 185] width 747 height 15
copy p "[EMAIL_ADDRESS][DOMAIN_NAME]"
click at [360, 327] on div "[PERSON_NAME] 09:42 AM" at bounding box center [387, 319] width 224 height 15
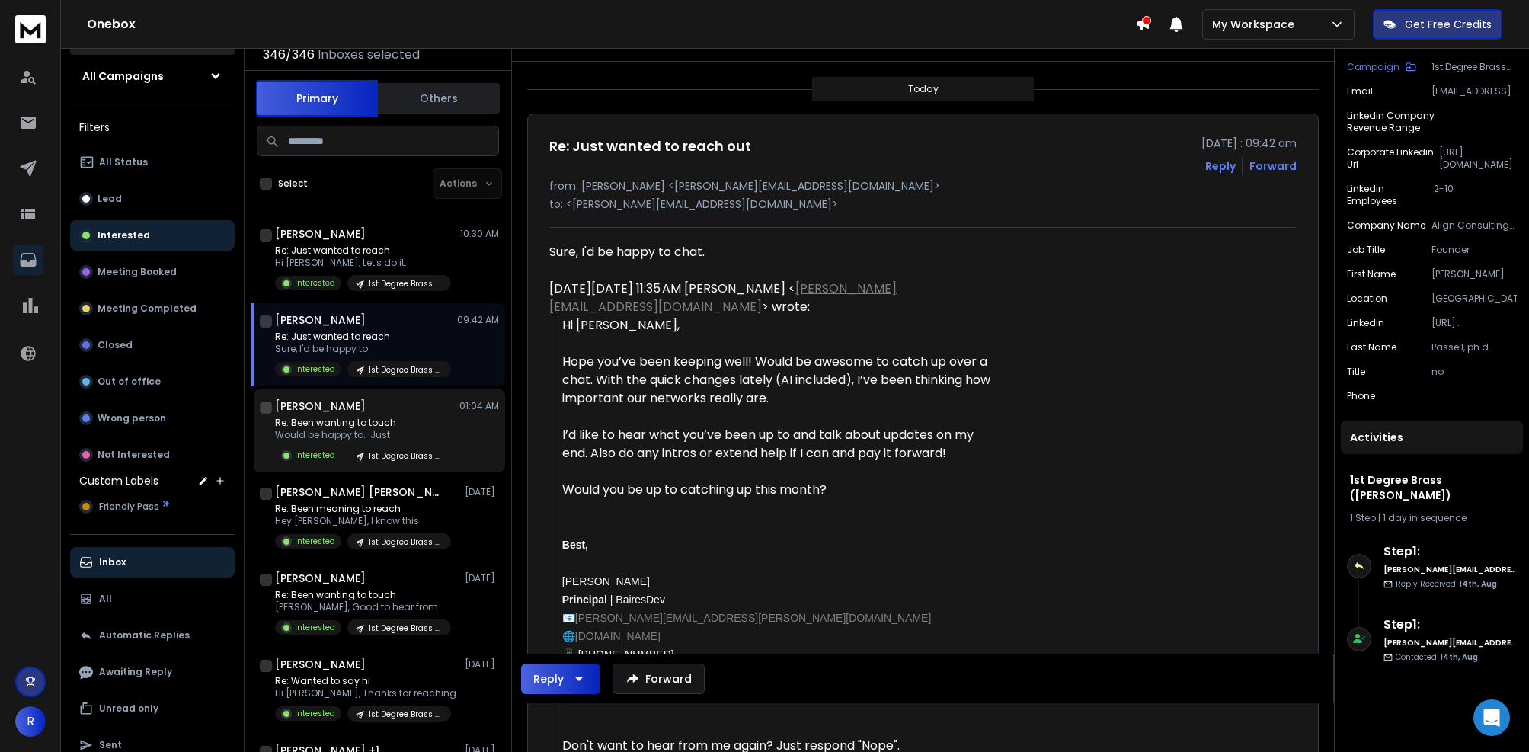
click at [362, 414] on div "[PERSON_NAME] 01:04 AM Re: Been wanting to touch Would be happy to. Just Intere…" at bounding box center [387, 430] width 224 height 65
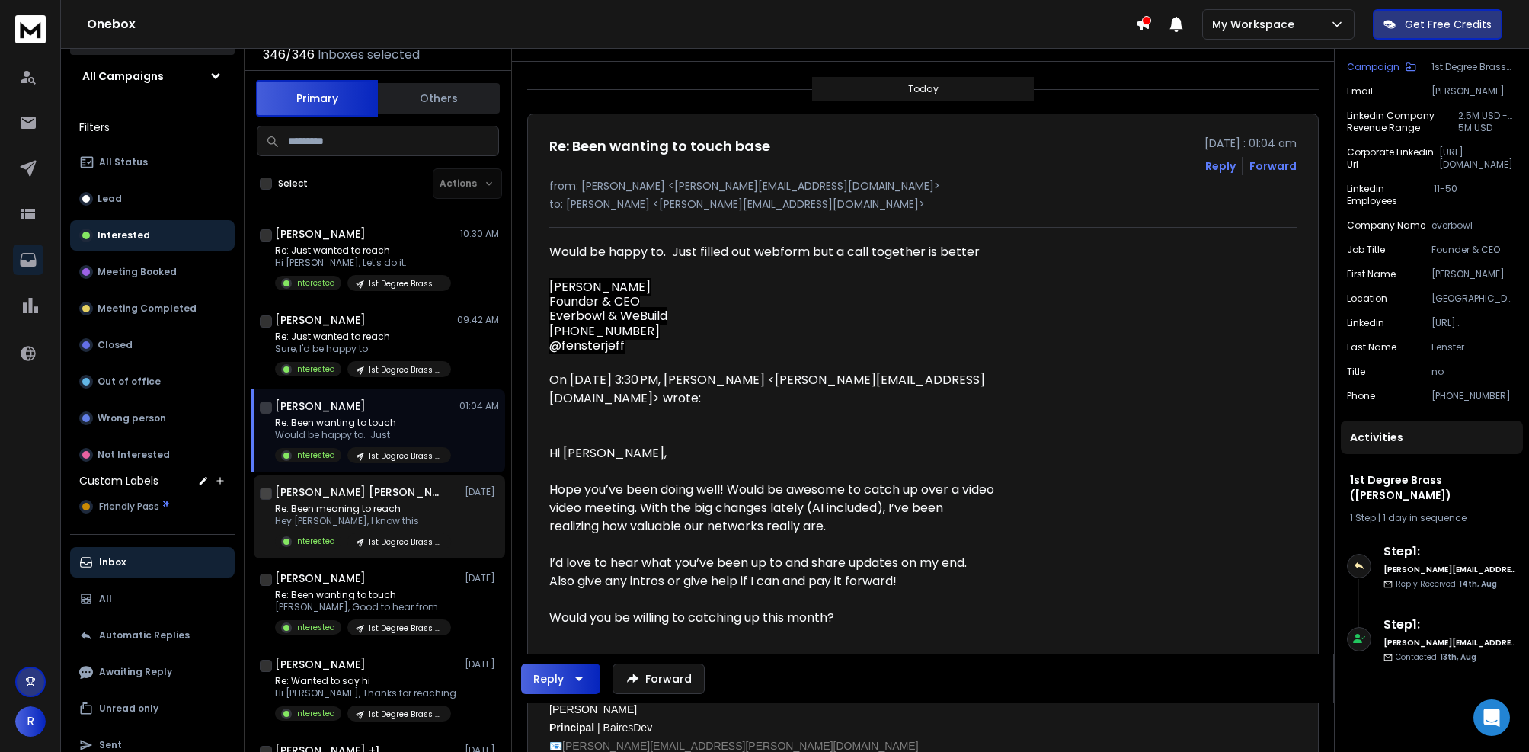
click at [395, 515] on p "Hey [PERSON_NAME], I know this" at bounding box center [363, 521] width 176 height 12
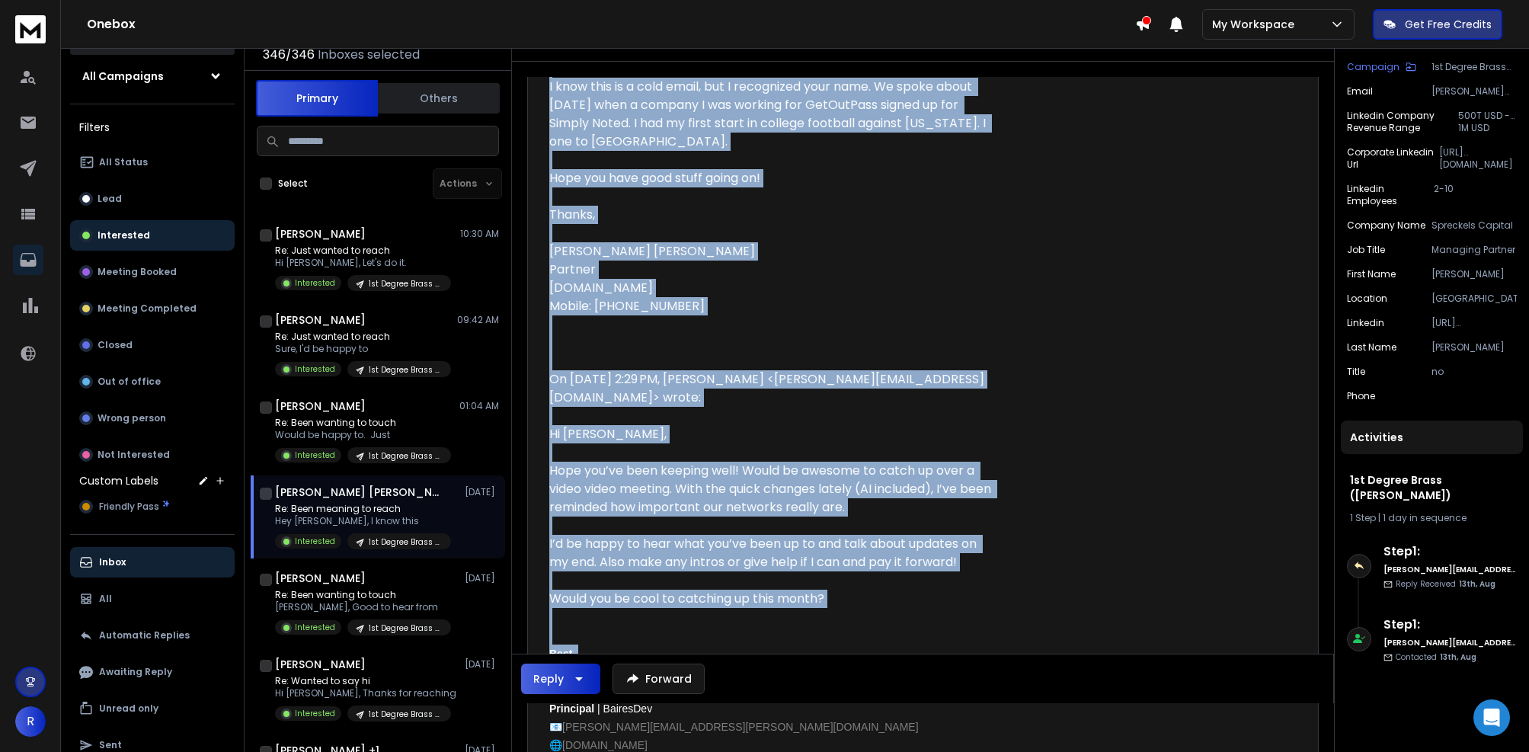
scroll to position [592, 0]
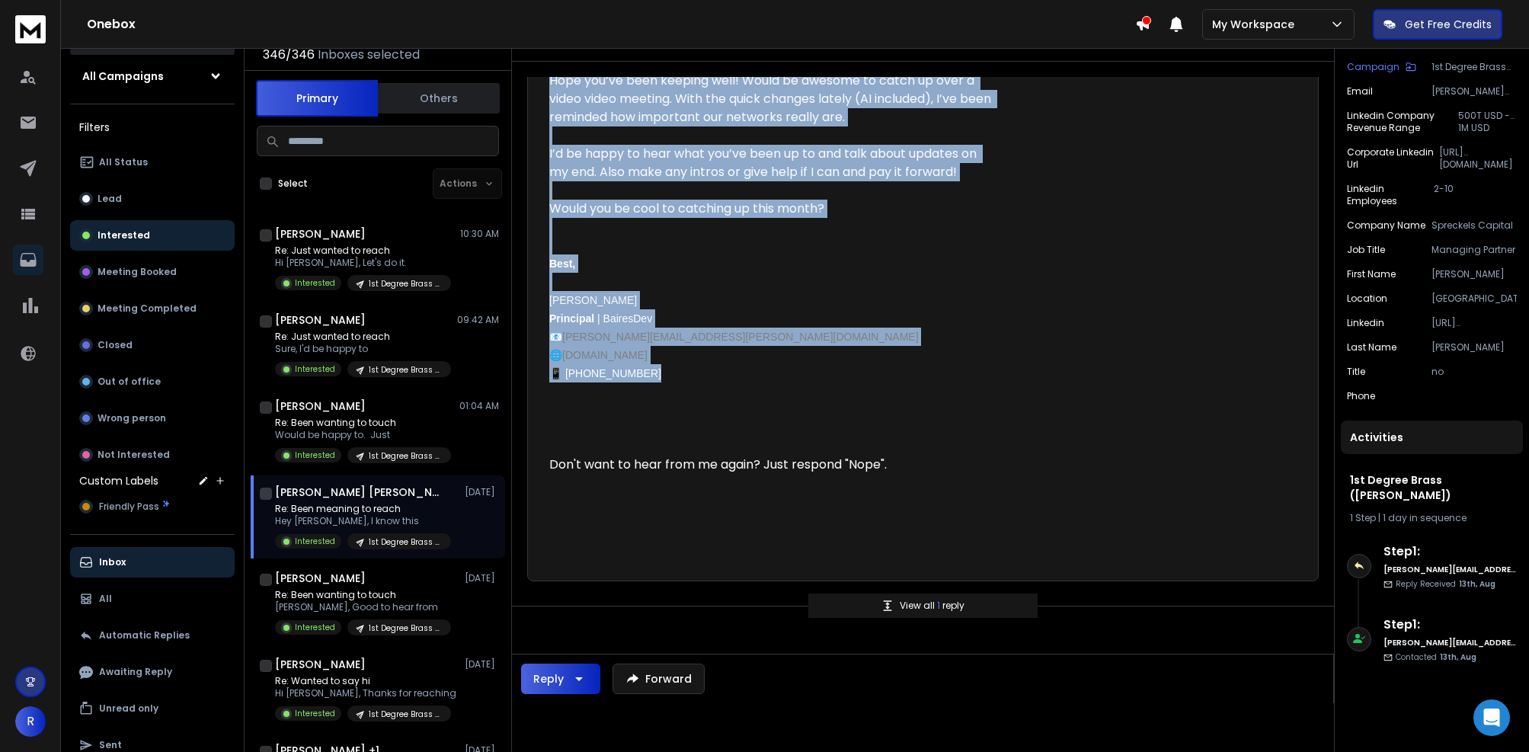
drag, startPoint x: 549, startPoint y: 249, endPoint x: 845, endPoint y: 375, distance: 321.1
click at [845, 375] on div "Hey Rick, I know this is a cold email, but I recognized your name. We spoke abo…" at bounding box center [777, 105] width 457 height 908
copy div "Hey Rick, I know this is a cold email, but I recognized your name. We spoke abo…"
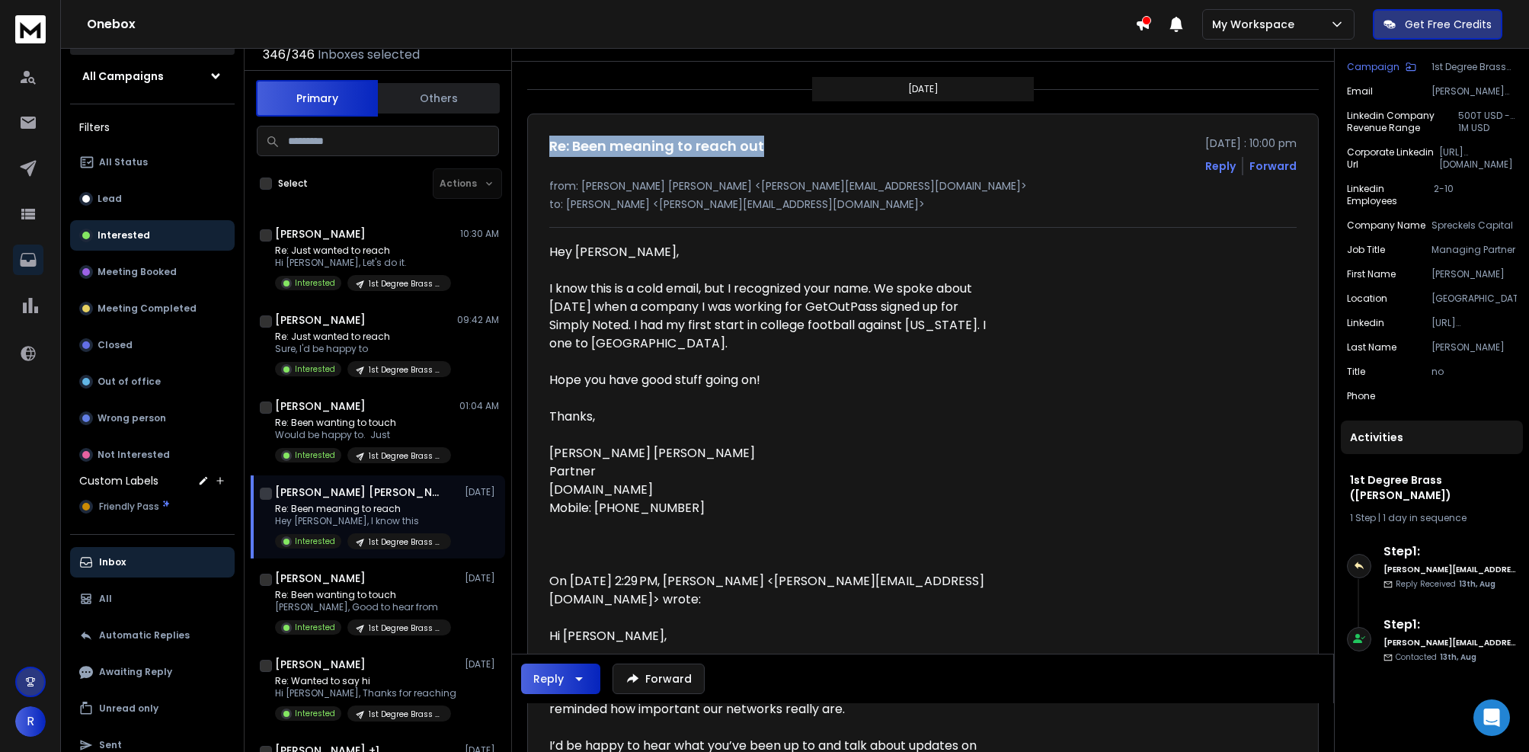
drag, startPoint x: 552, startPoint y: 142, endPoint x: 799, endPoint y: 142, distance: 246.8
click at [799, 142] on div "Re: Been meaning to reach out 13 August 2025 : 10:00 pm Reply Forward" at bounding box center [922, 156] width 747 height 40
copy h1 "Re: Been meaning to reach out"
drag, startPoint x: 650, startPoint y: 181, endPoint x: 808, endPoint y: 179, distance: 158.4
click at [808, 179] on p "from: Riggs Powell <riggs@spreckelscapital.com>" at bounding box center [922, 185] width 747 height 15
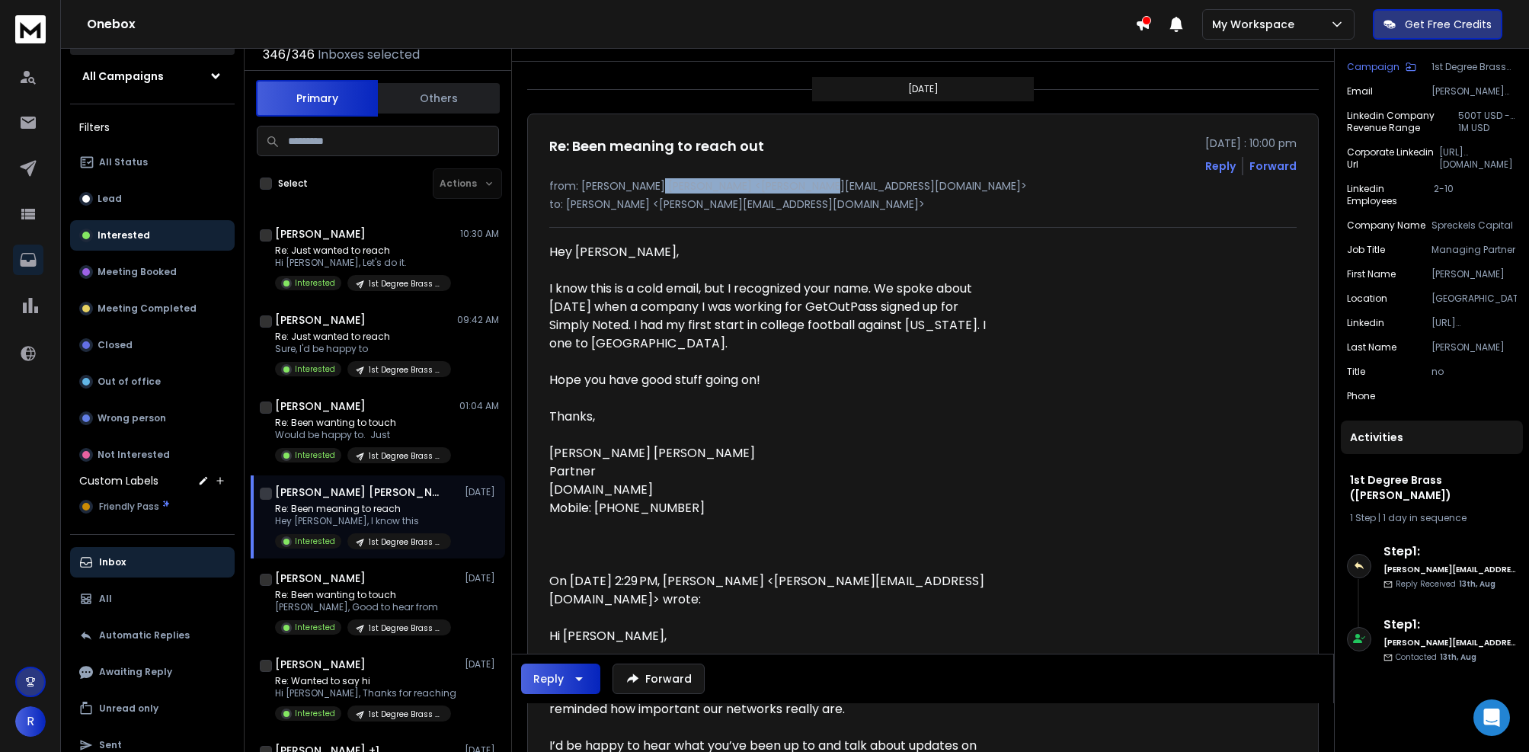
copy p "<riggs@spreckelscapital.com>"
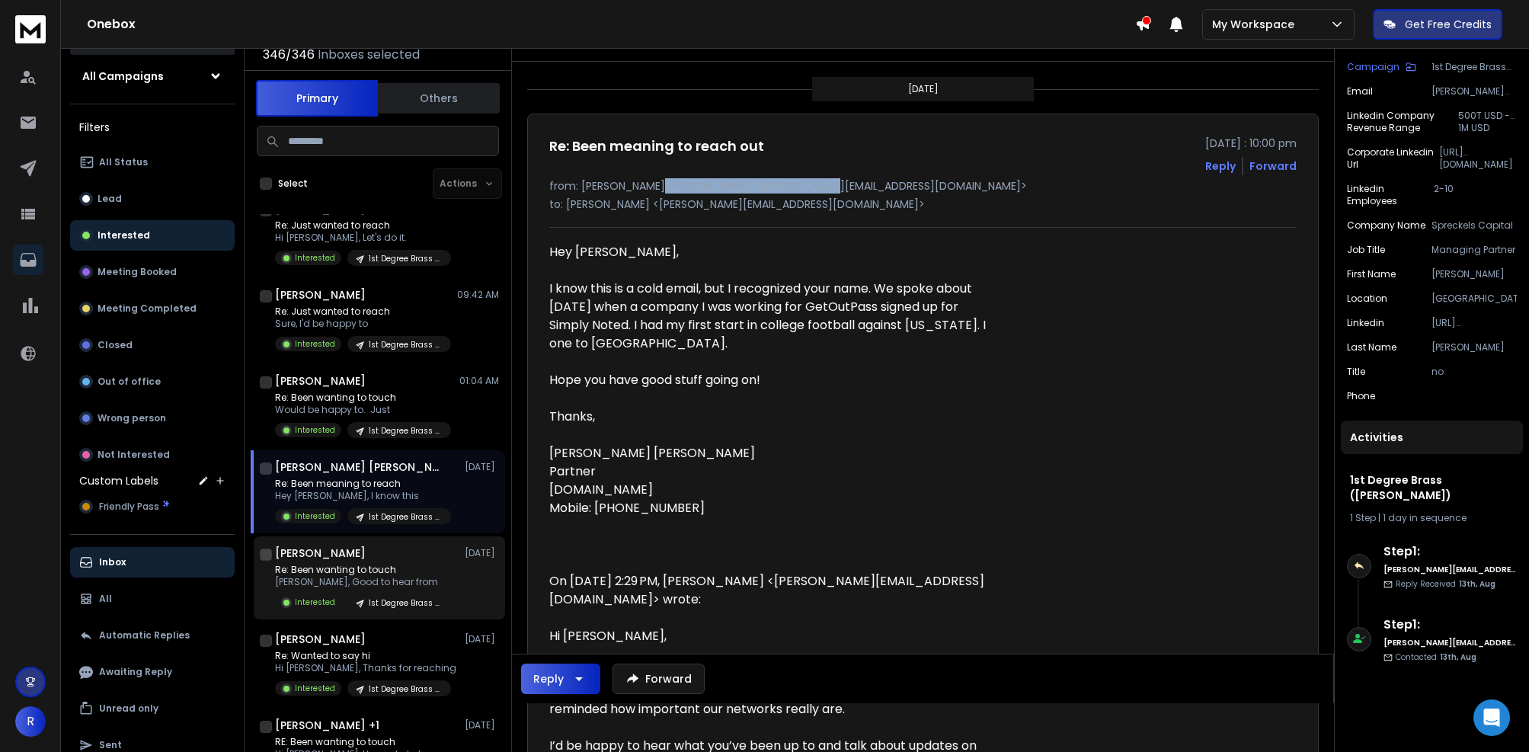
scroll to position [102, 0]
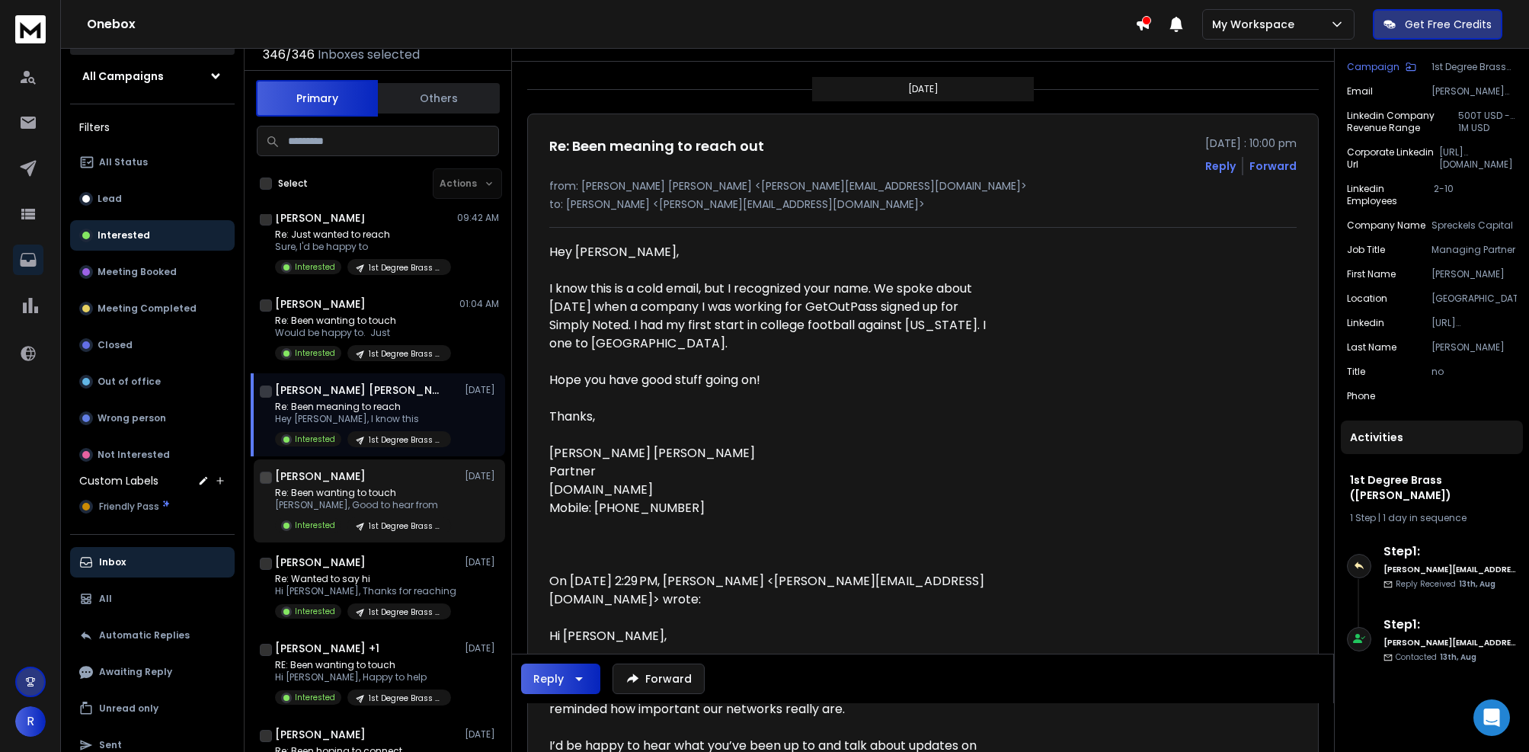
click at [347, 468] on div "Brian Gill 13 Aug Re: Been wanting to touch Rick, Good to hear from Interested …" at bounding box center [379, 500] width 251 height 83
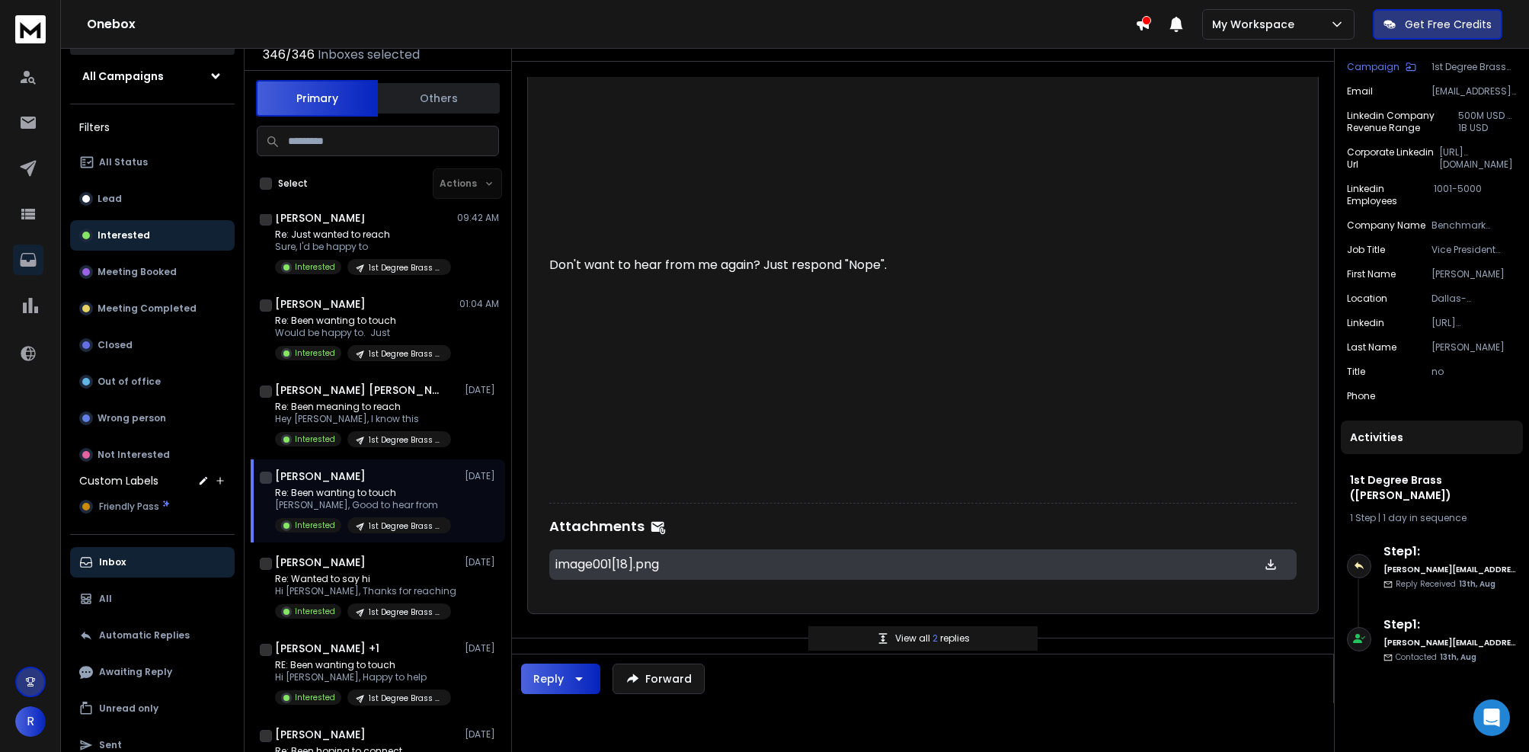
scroll to position [3128, 0]
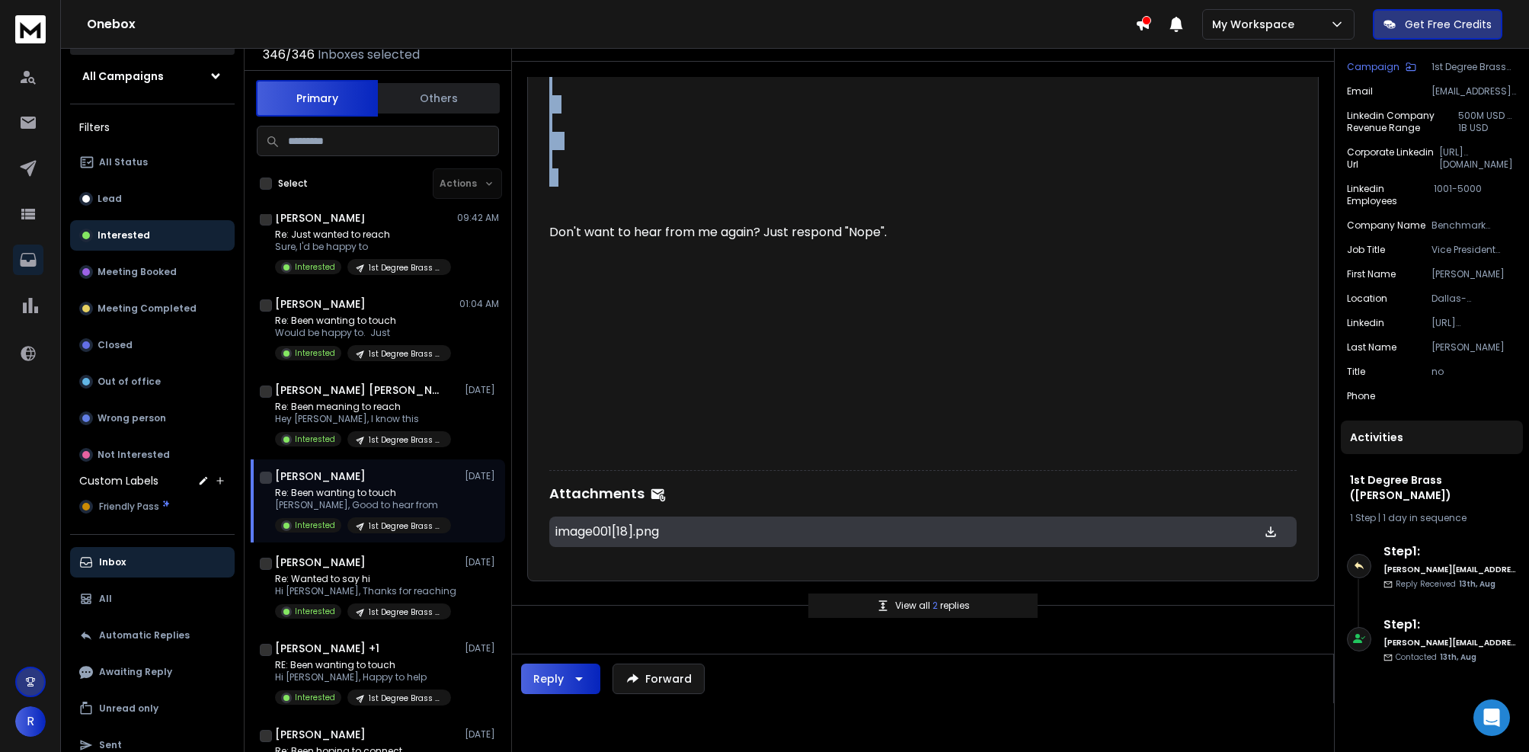
drag, startPoint x: 561, startPoint y: 261, endPoint x: 838, endPoint y: 142, distance: 301.6
copy div "Rick, Good to hear from you. I would be pleased to schedule a time in September…"
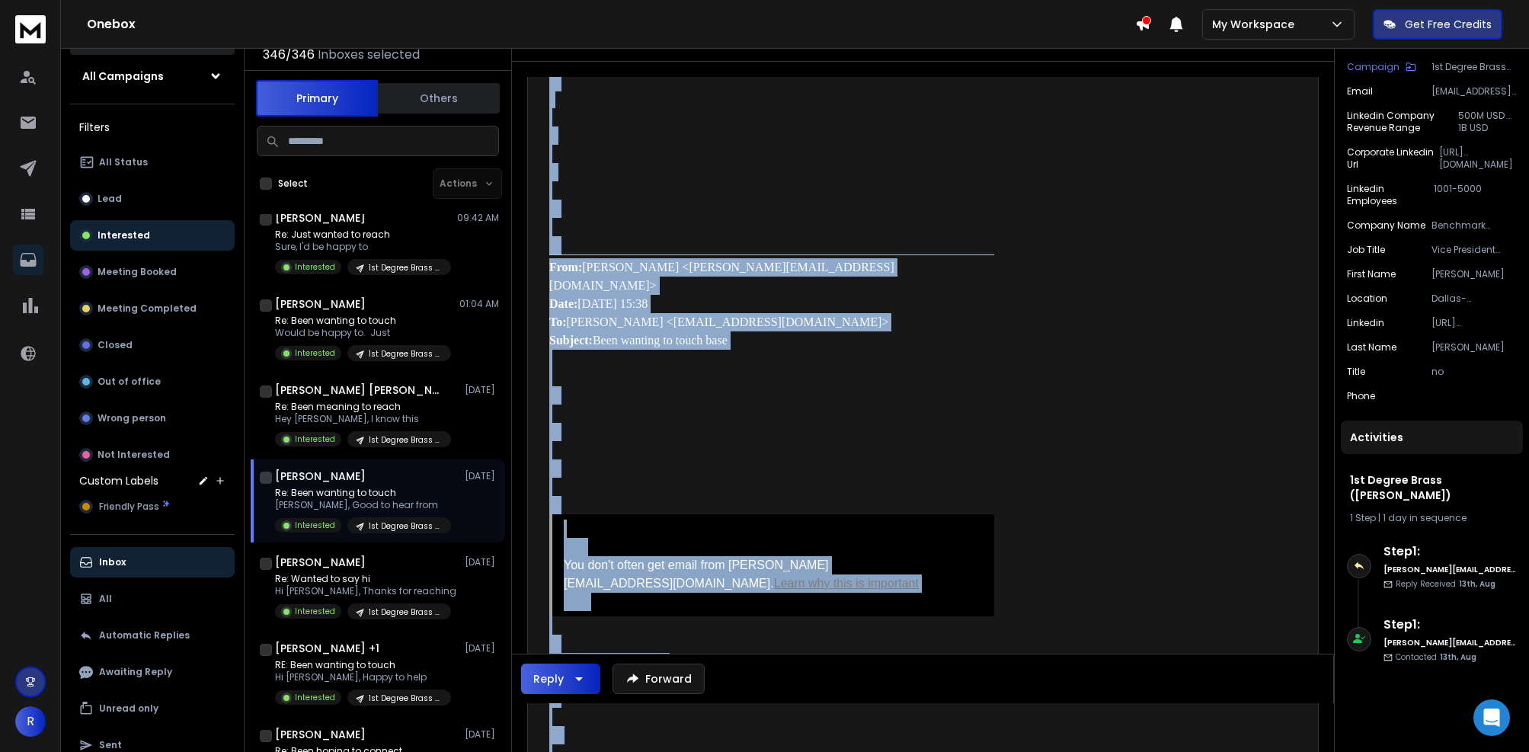
scroll to position [0, 0]
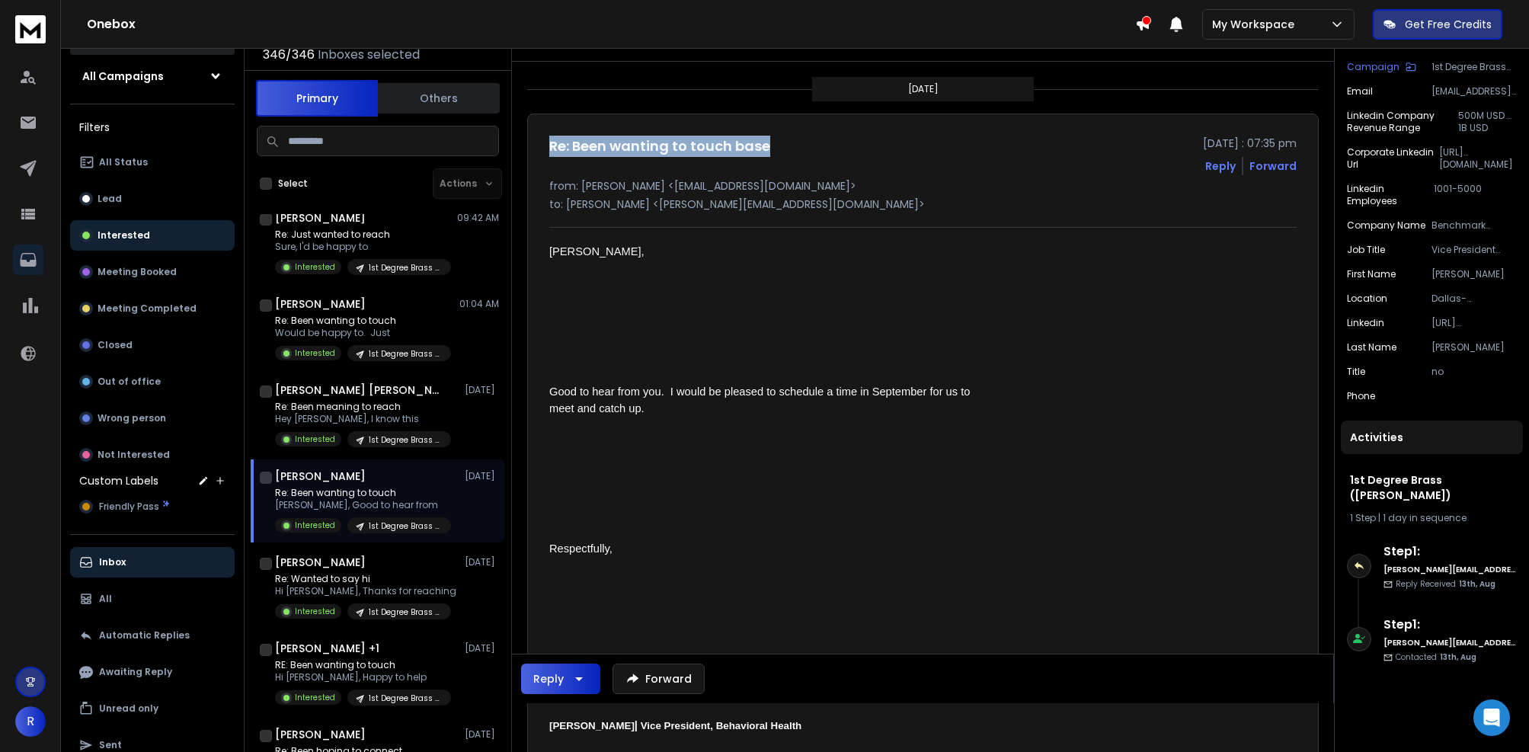
drag, startPoint x: 547, startPoint y: 144, endPoint x: 833, endPoint y: 140, distance: 286.4
drag, startPoint x: 632, startPoint y: 184, endPoint x: 767, endPoint y: 181, distance: 134.9
click at [767, 181] on p "from: Brian Gill <bgill@benchmarkhs.com>" at bounding box center [922, 185] width 747 height 15
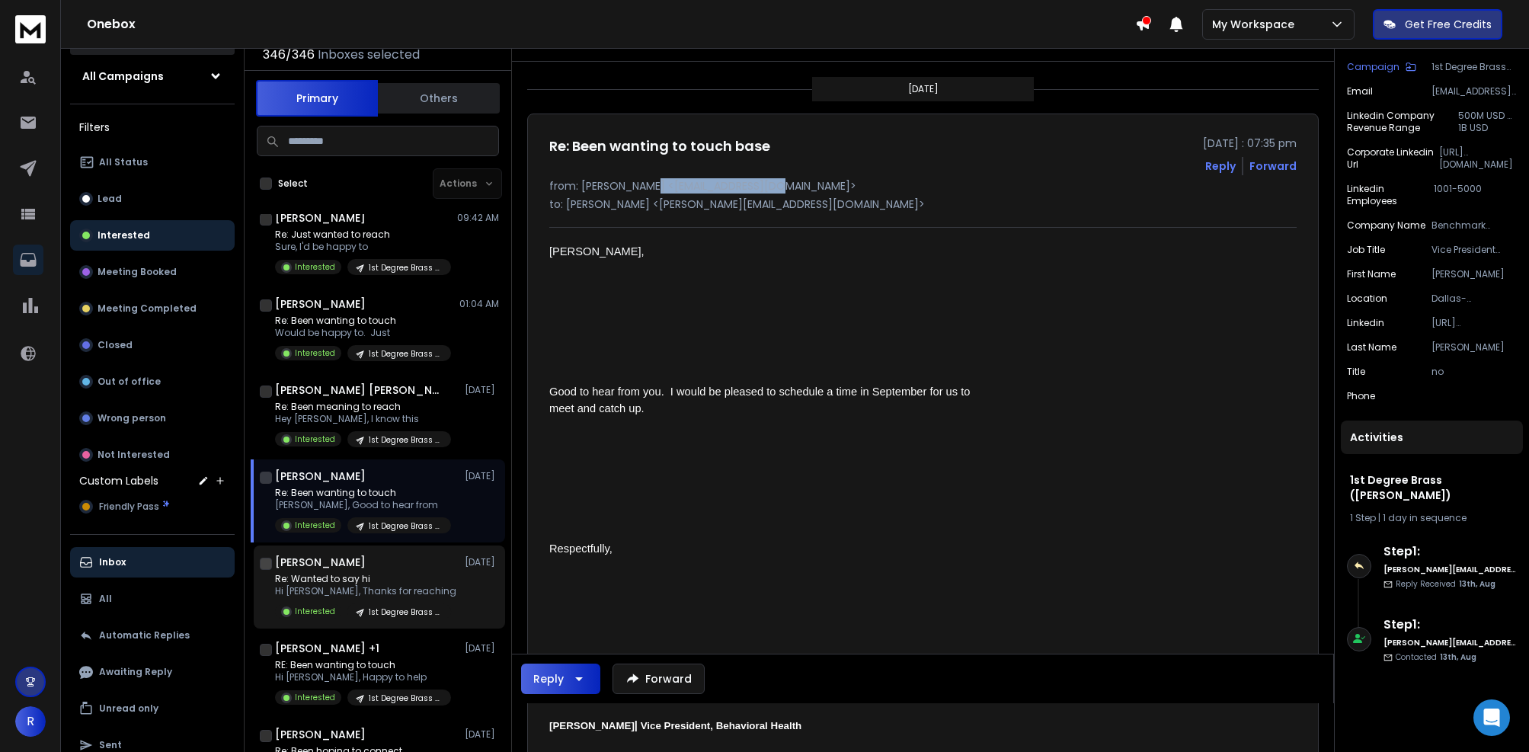
scroll to position [122, 0]
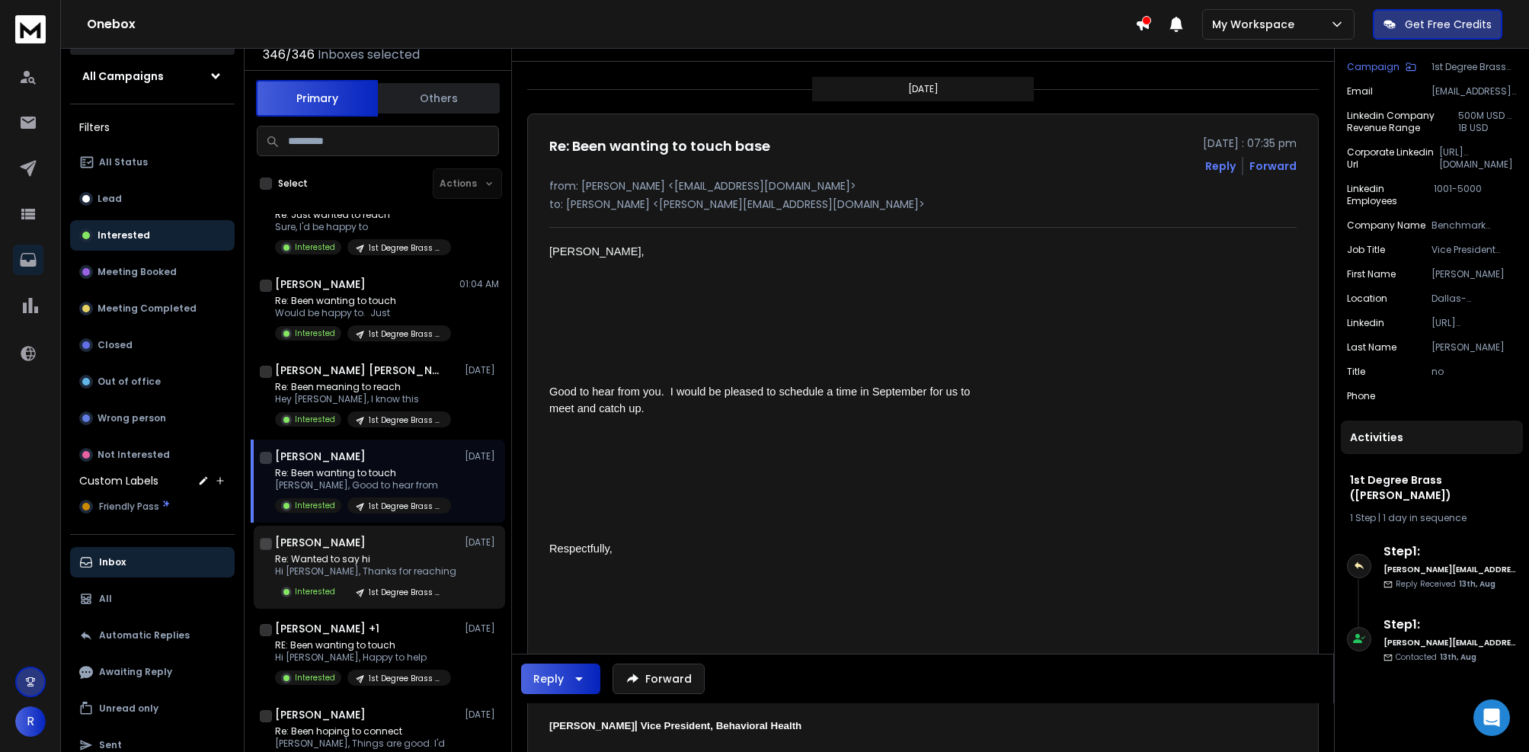
click at [350, 535] on div "Laura Kirby 13 Aug Re: Wanted to say hi Hi Rick, Thanks for reaching Interested…" at bounding box center [379, 567] width 251 height 83
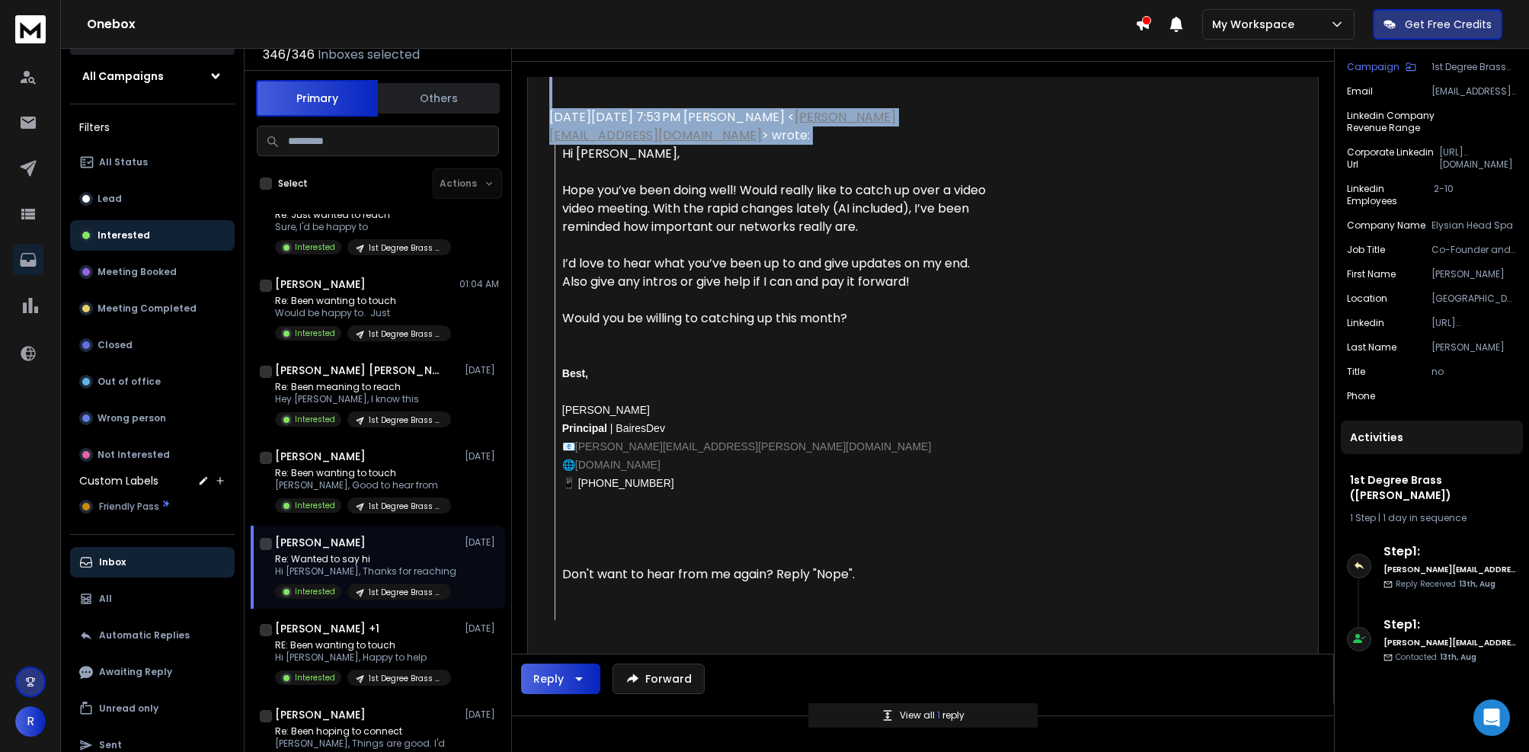
scroll to position [500, 0]
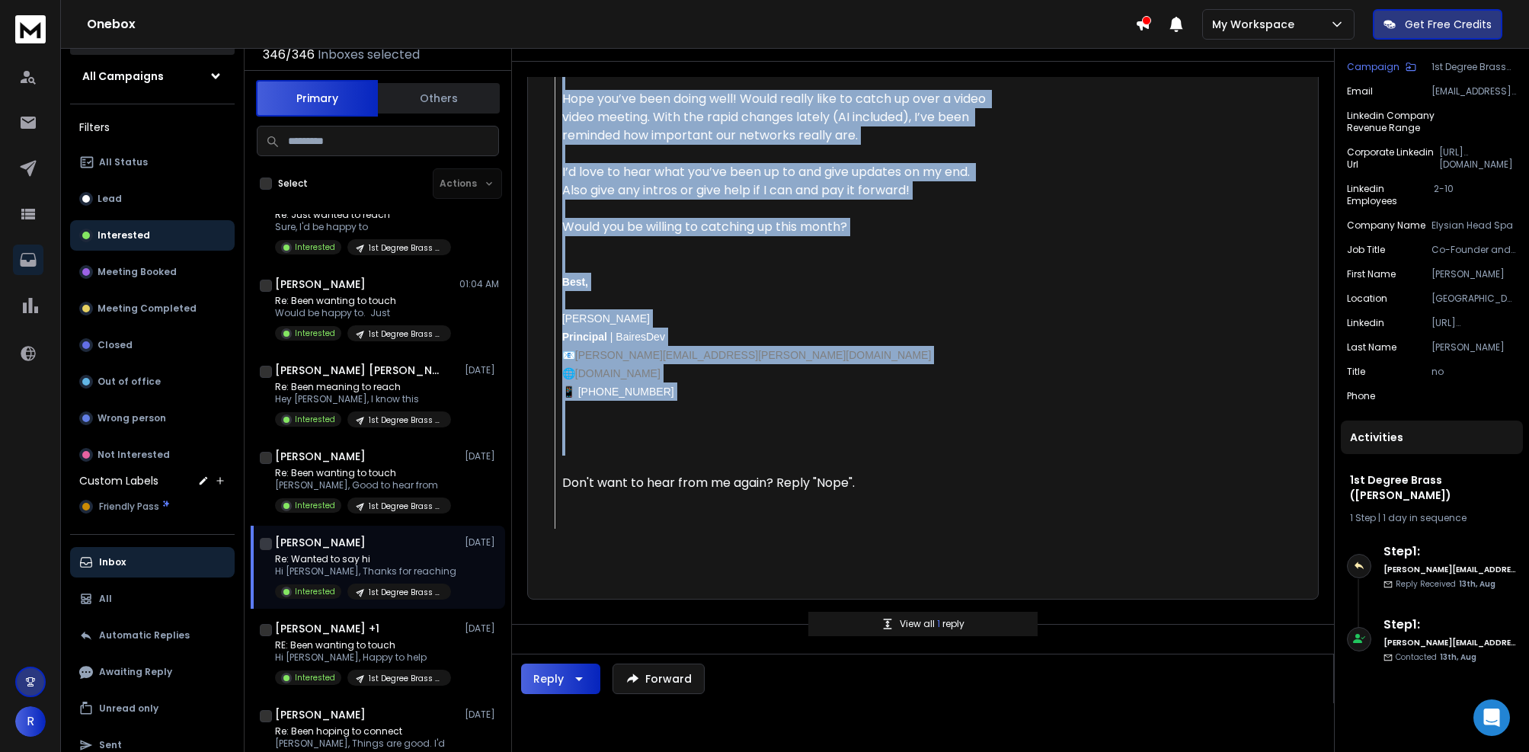
drag, startPoint x: 551, startPoint y: 251, endPoint x: 961, endPoint y: 434, distance: 448.7
click at [961, 434] on div "Hi Rick, Thanks for reaching out. We are U of A alumn - let's do it! What's the…" at bounding box center [777, 160] width 457 height 835
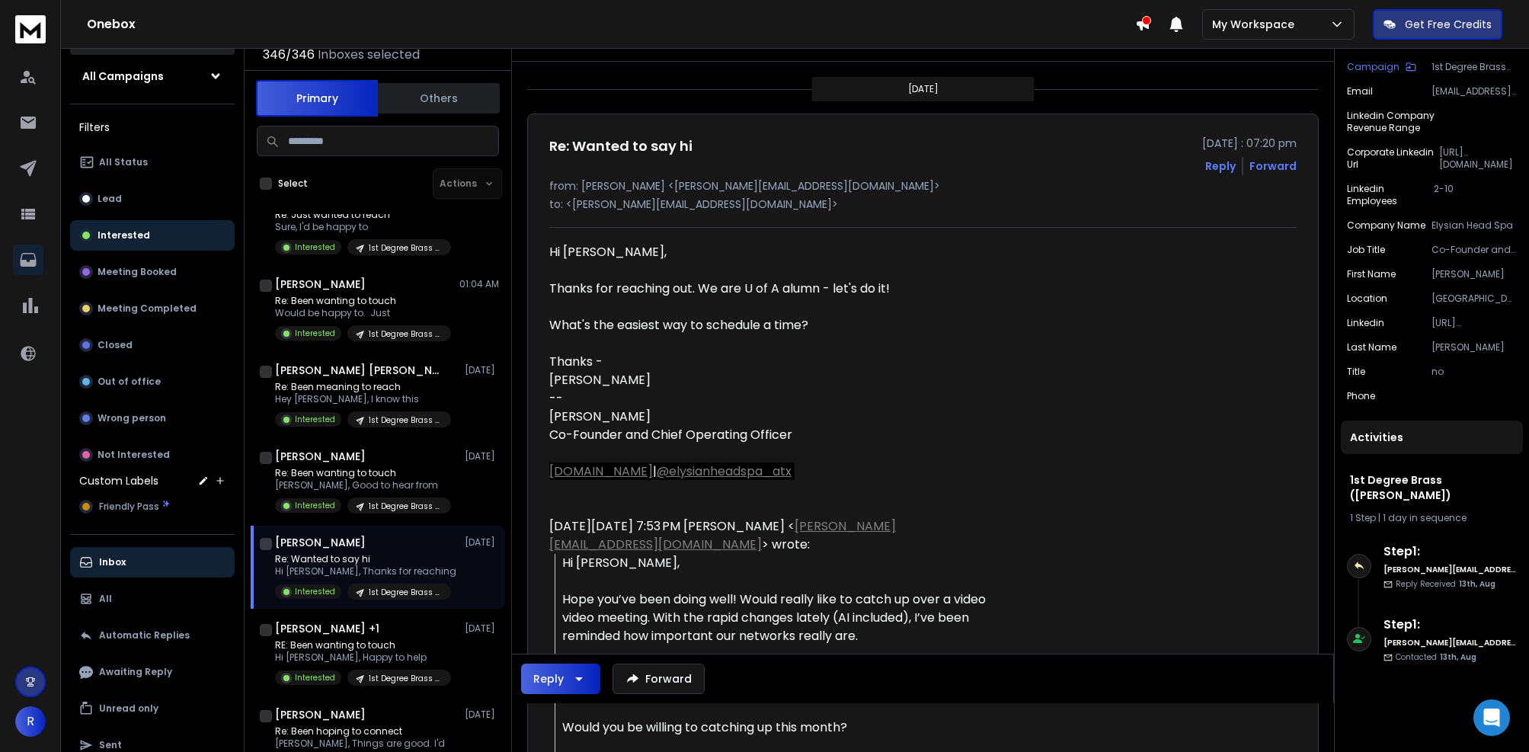
click at [612, 186] on p "from: Laura Kirby <laurakirby@elysianheadspa.com>" at bounding box center [922, 185] width 747 height 15
drag, startPoint x: 577, startPoint y: 142, endPoint x: 720, endPoint y: 143, distance: 142.4
click at [720, 143] on div "Re: Wanted to say hi 13 August 2025 : 07:20 pm Reply Forward from: Laura Kirby …" at bounding box center [922, 606] width 791 height 986
click at [646, 182] on p "from: Laura Kirby <laurakirby@elysianheadspa.com>" at bounding box center [922, 185] width 747 height 15
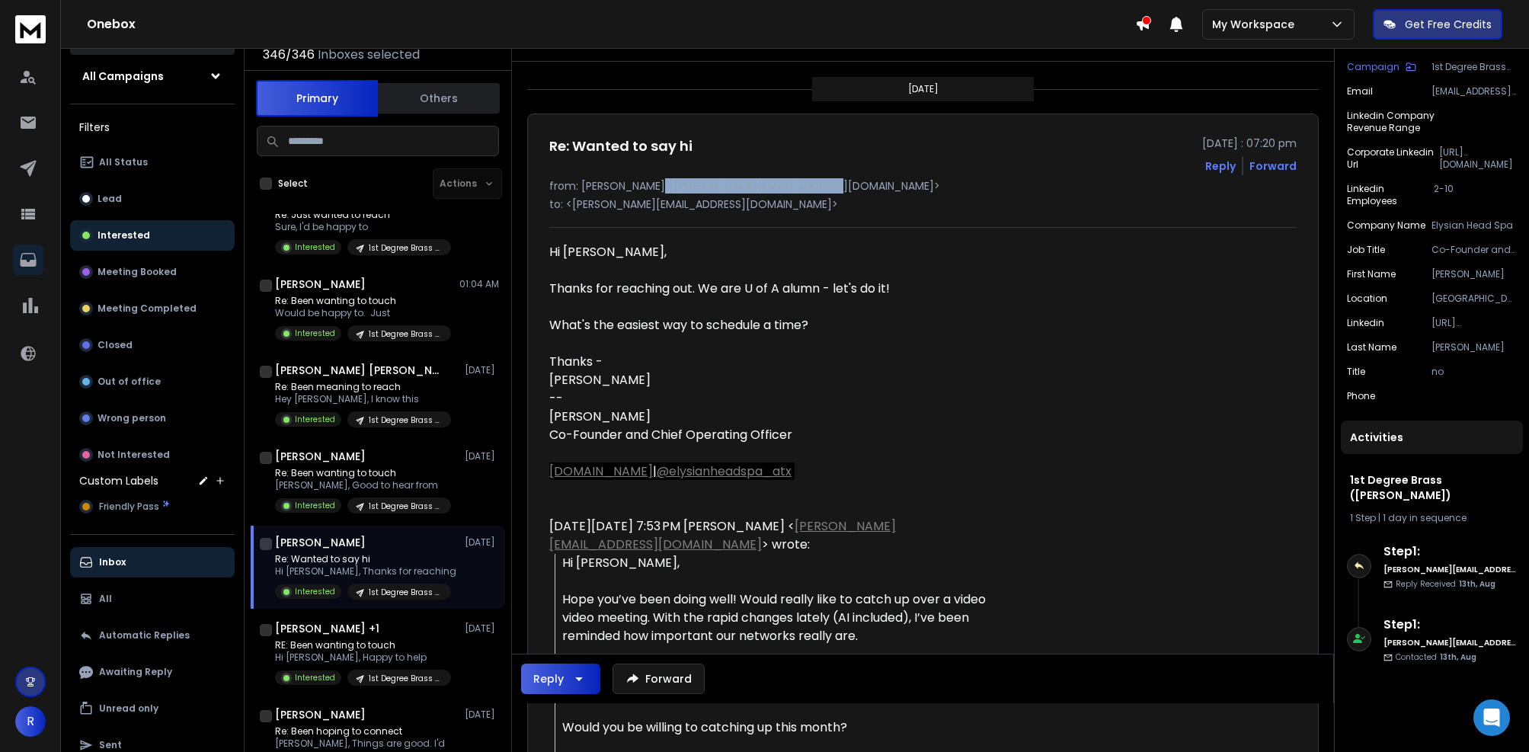
drag, startPoint x: 646, startPoint y: 182, endPoint x: 762, endPoint y: 182, distance: 115.8
click at [762, 182] on p "from: Laura Kirby <laurakirby@elysianheadspa.com>" at bounding box center [922, 185] width 747 height 15
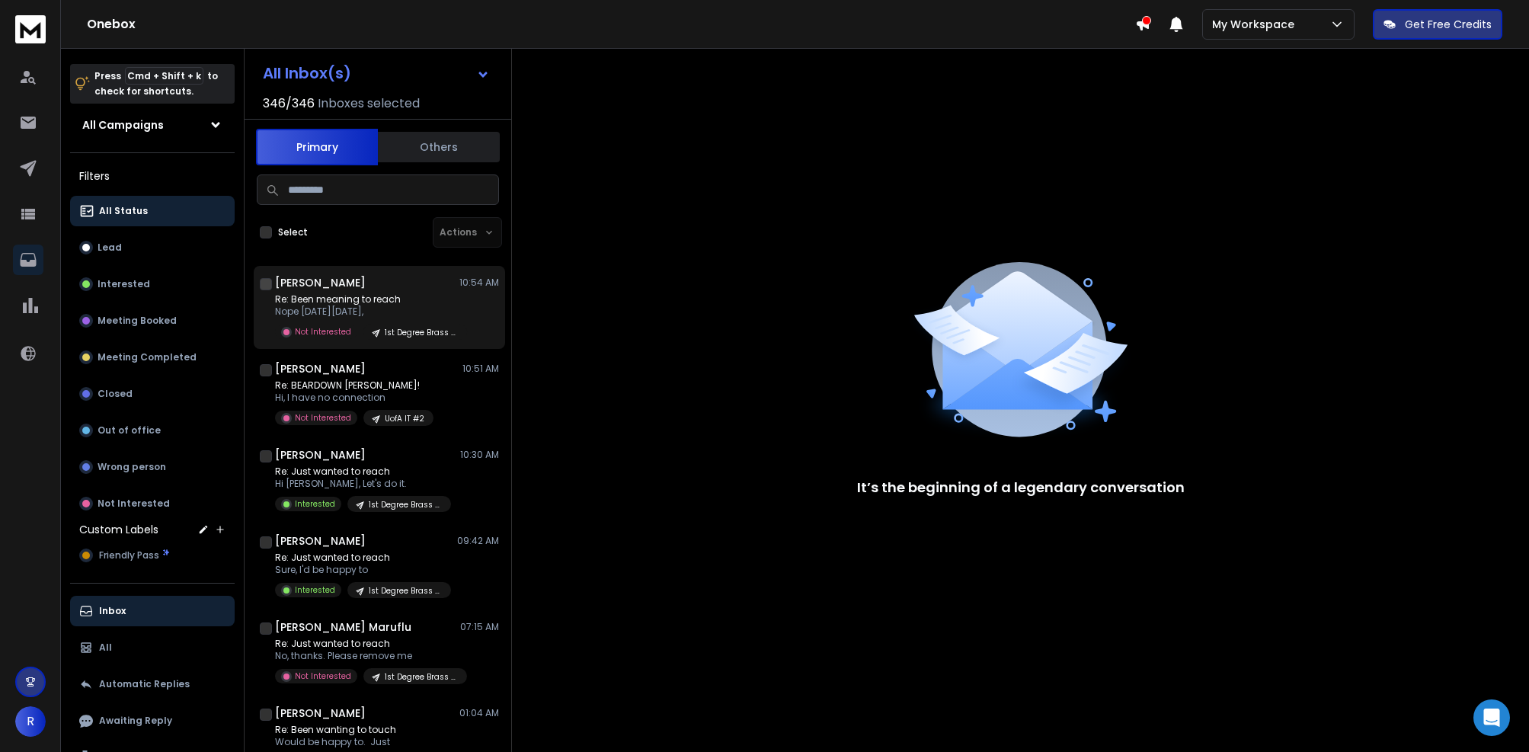
click at [374, 292] on div "Carol Dacunto 10:54 AM Re: Been meaning to reach Nope On Thu, Aug 14, Not Inter…" at bounding box center [387, 307] width 224 height 65
